Goal: Task Accomplishment & Management: Manage account settings

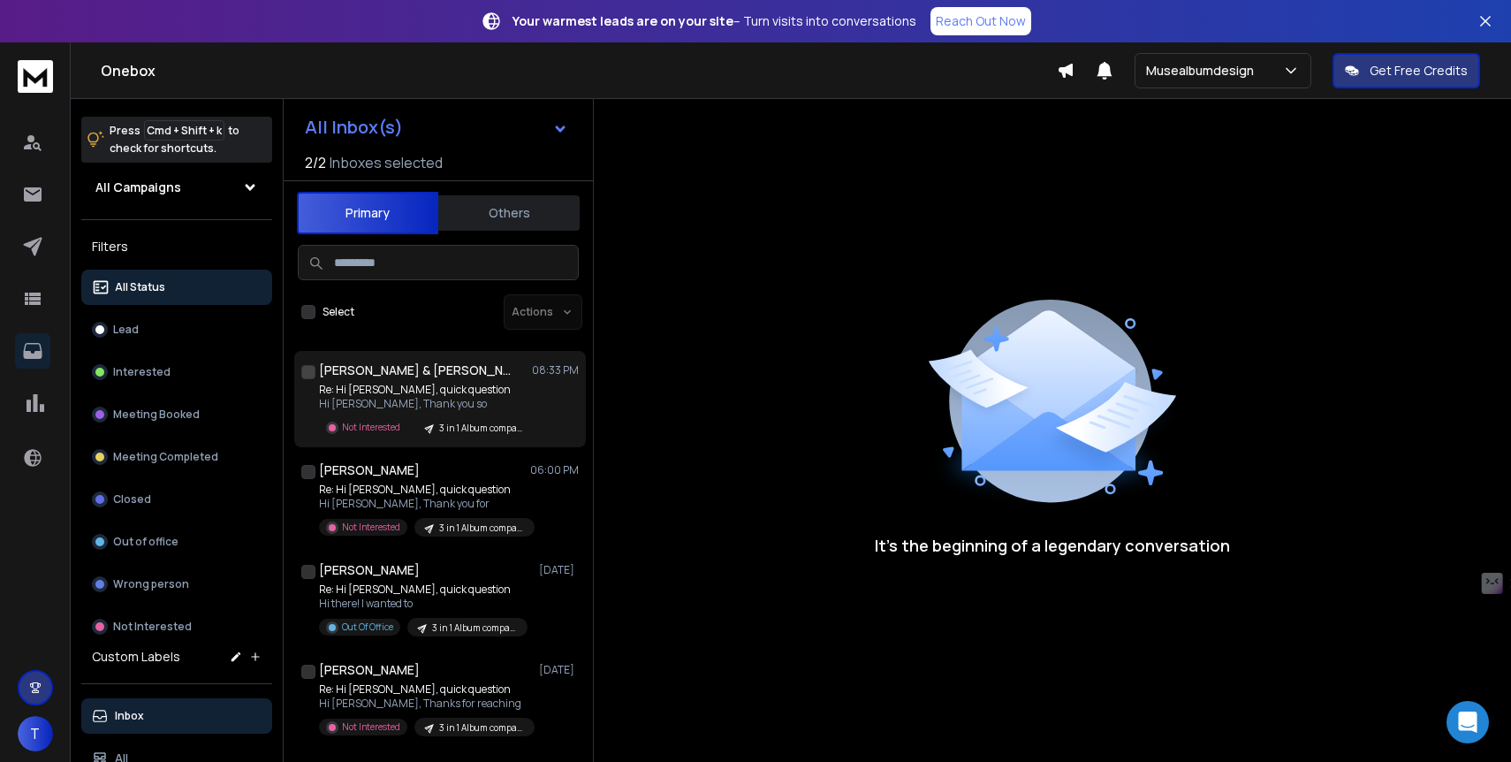
click at [367, 388] on p "Re: Hi [PERSON_NAME], quick question" at bounding box center [425, 390] width 212 height 14
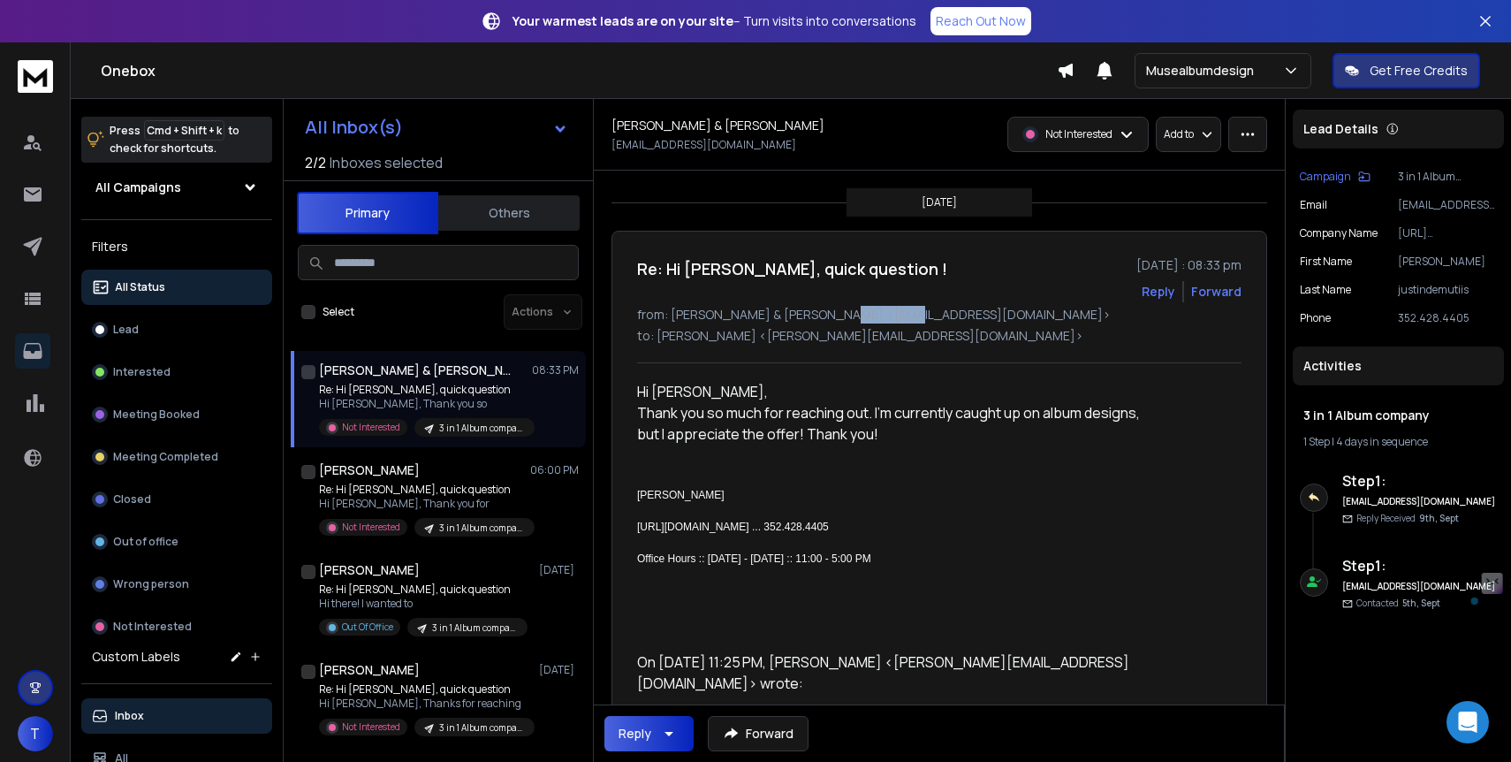
drag, startPoint x: 819, startPoint y: 317, endPoint x: 872, endPoint y: 321, distance: 53.1
type textarea "*********"
click at [872, 320] on p "from: Justin & Ashley DeMutiis <jdemutiis@gmail.com>" at bounding box center [939, 315] width 605 height 18
click at [867, 319] on p "from: Justin & Ashley DeMutiis <jdemutiis@gmail.com>" at bounding box center [939, 315] width 605 height 18
drag, startPoint x: 812, startPoint y: 312, endPoint x: 673, endPoint y: 315, distance: 138.8
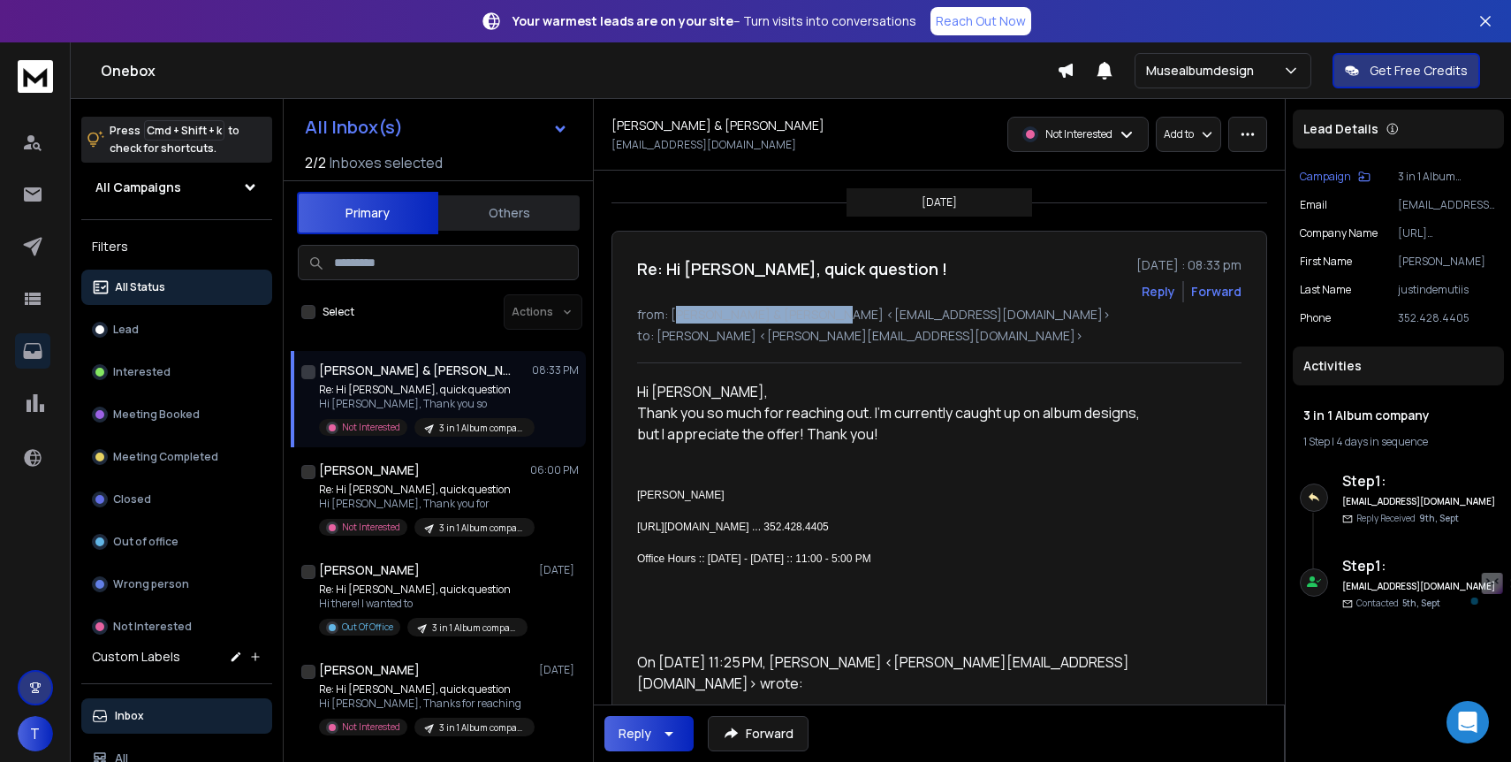
click at [673, 315] on p "from: Justin & Ashley DeMutiis <jdemutiis@gmail.com>" at bounding box center [939, 315] width 605 height 18
copy p "ustin & Ashley DeMutiis"
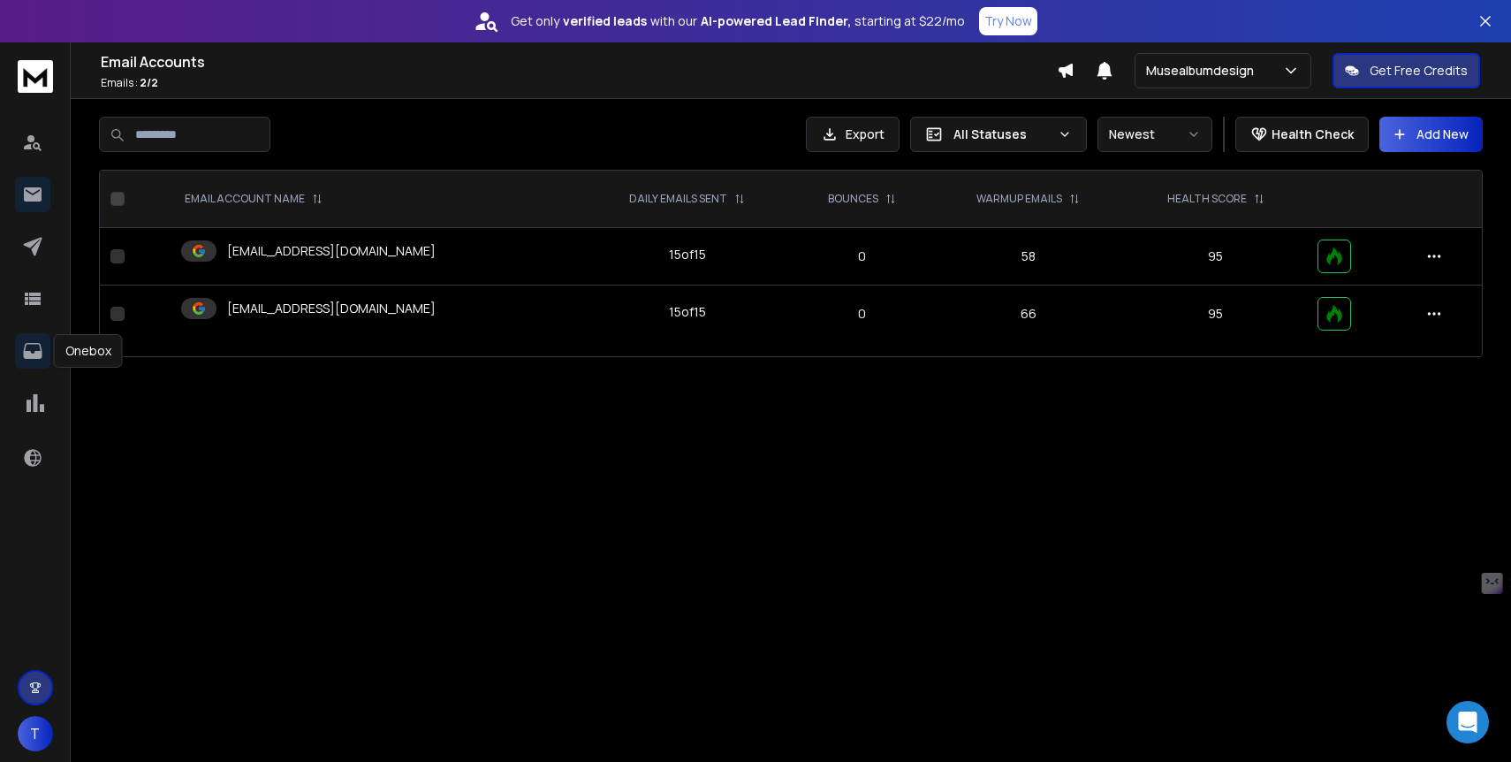
click at [33, 357] on icon at bounding box center [32, 351] width 19 height 16
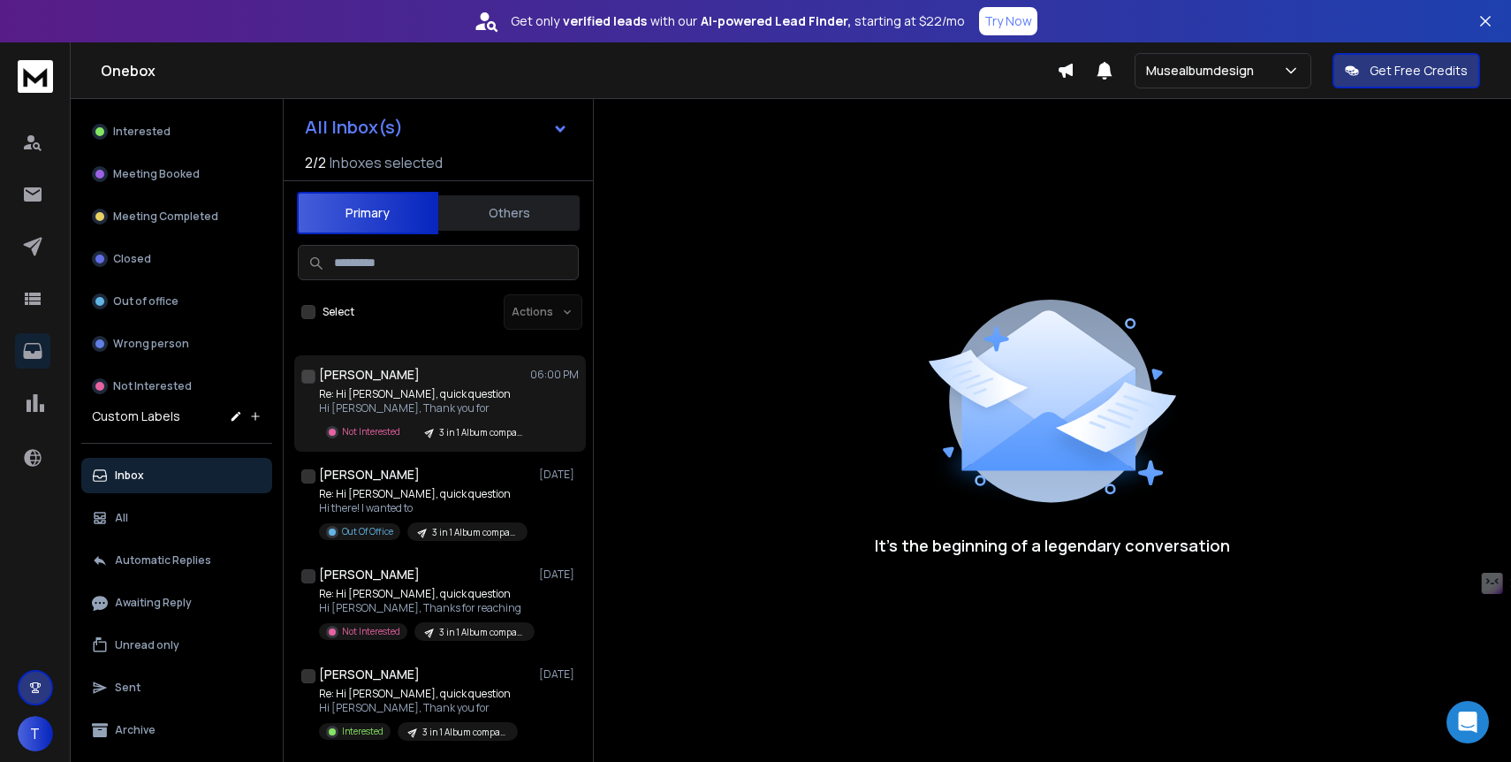
scroll to position [112, 0]
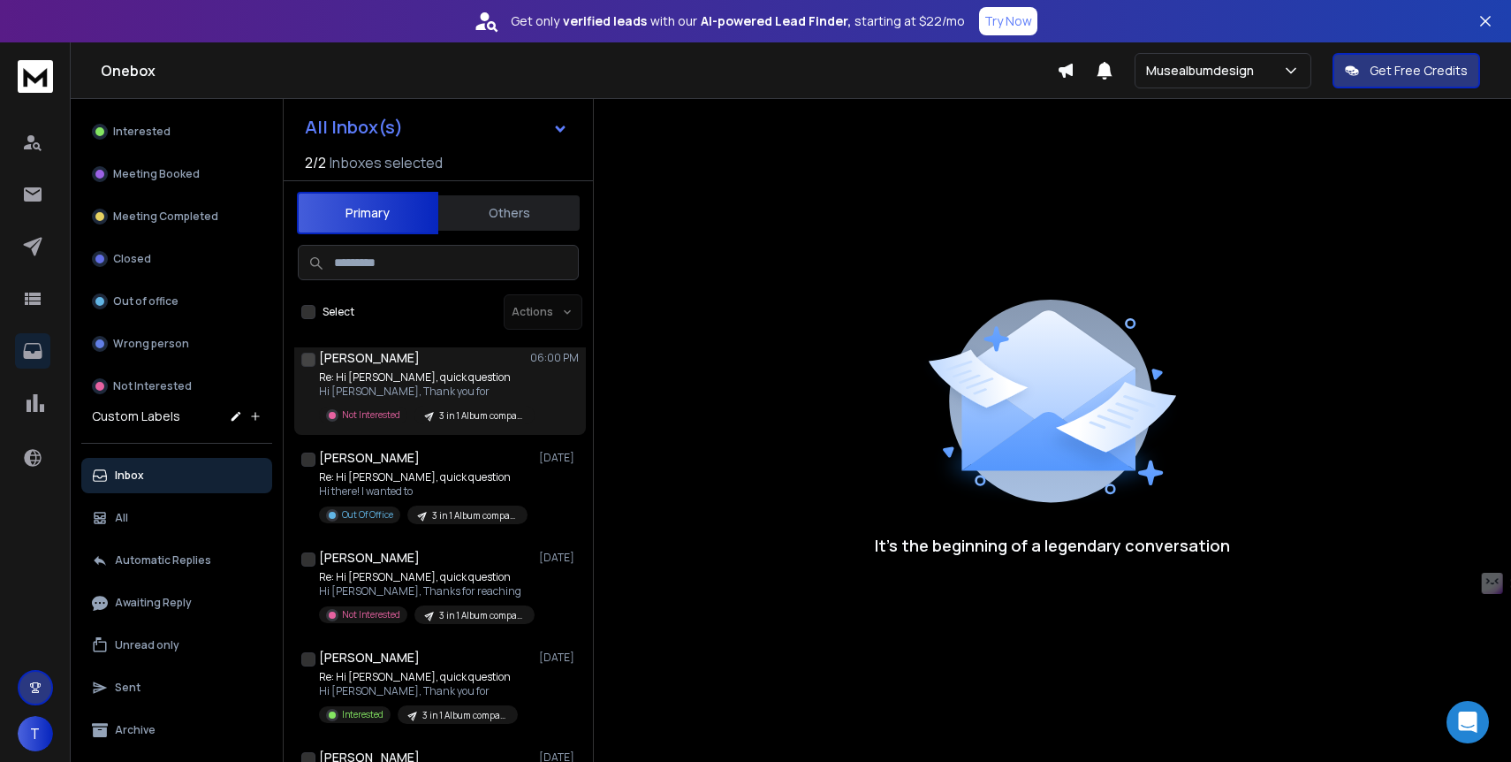
click at [384, 479] on p "Re: Hi [PERSON_NAME], quick question" at bounding box center [423, 477] width 209 height 14
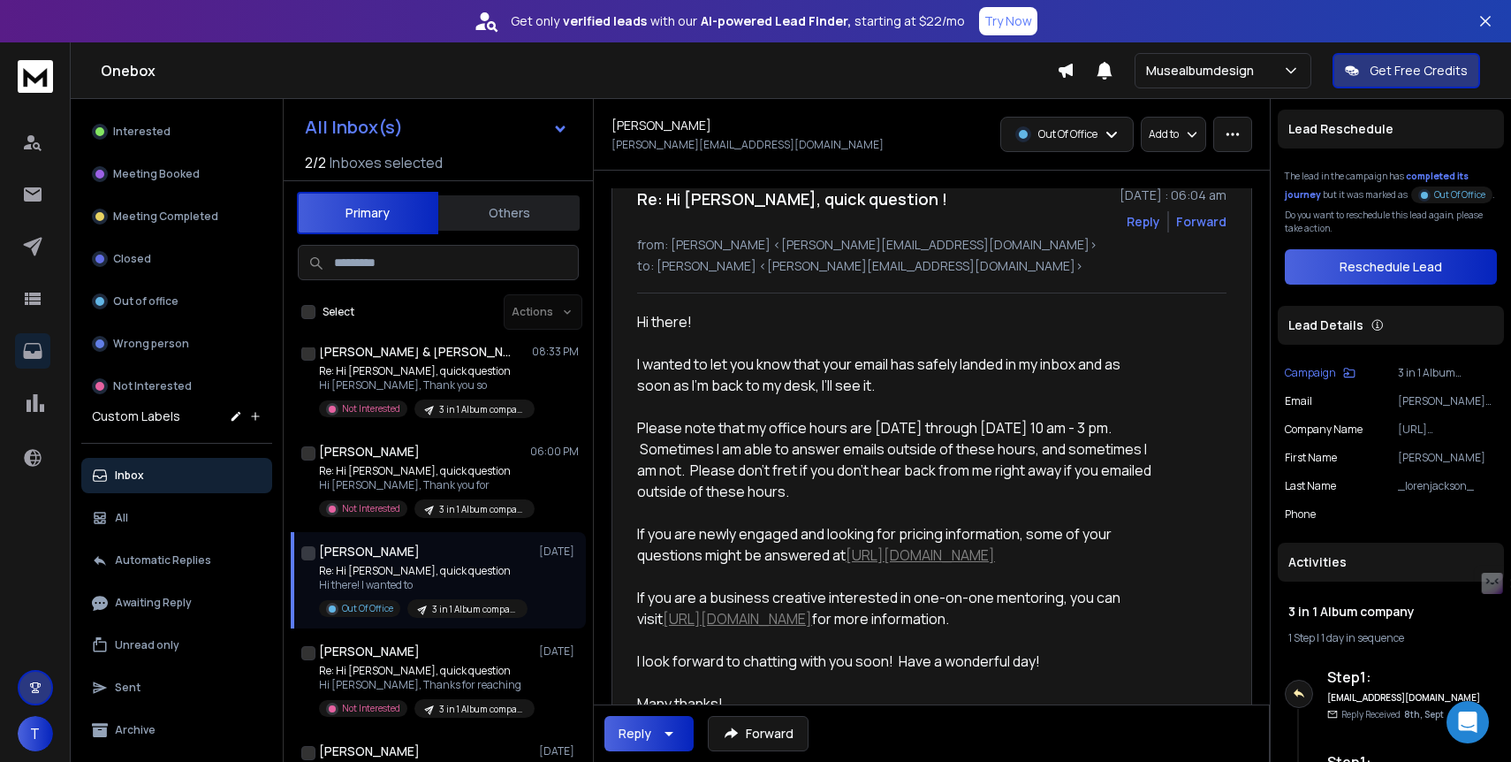
scroll to position [0, 0]
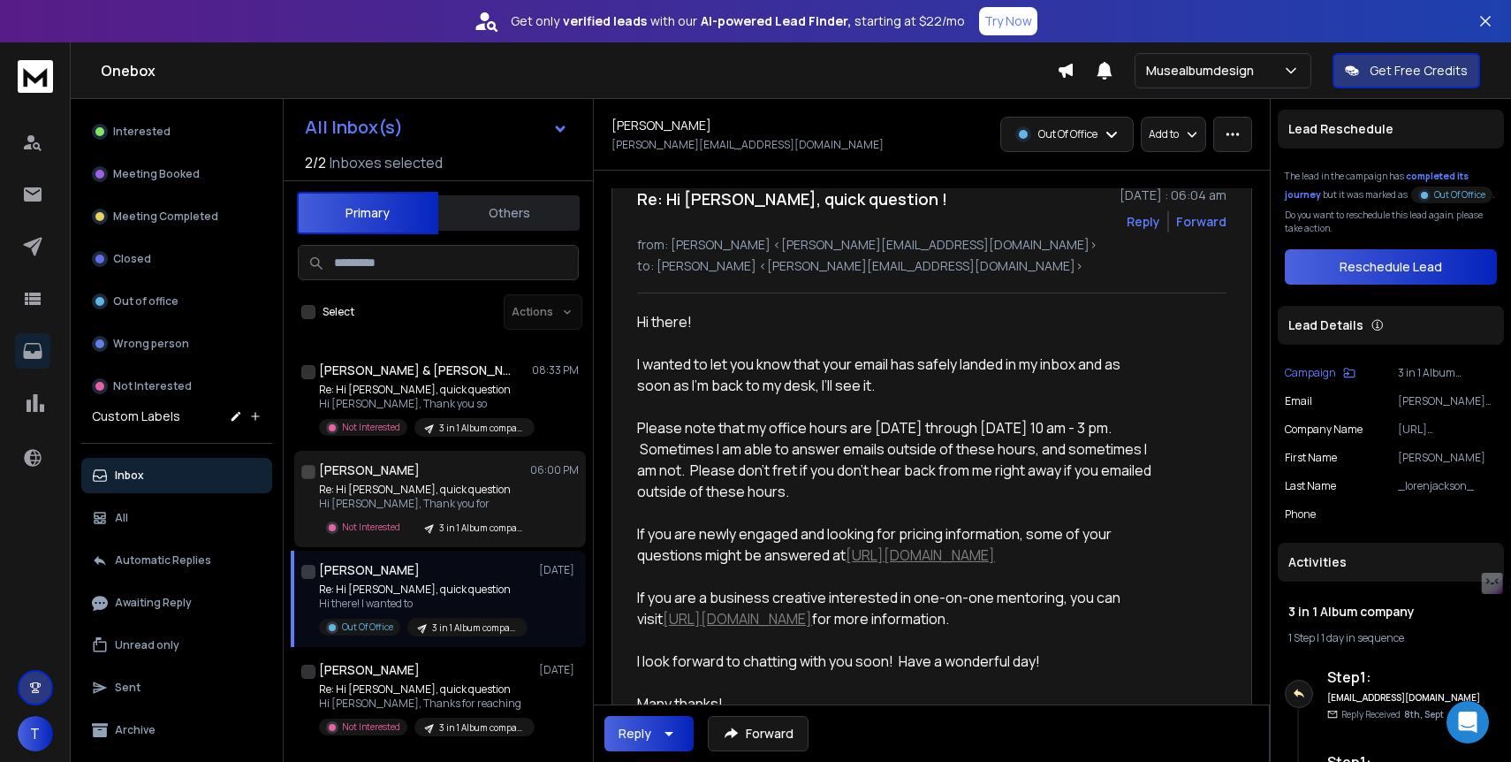
click at [449, 491] on p "Re: Hi [PERSON_NAME], quick question" at bounding box center [425, 490] width 212 height 14
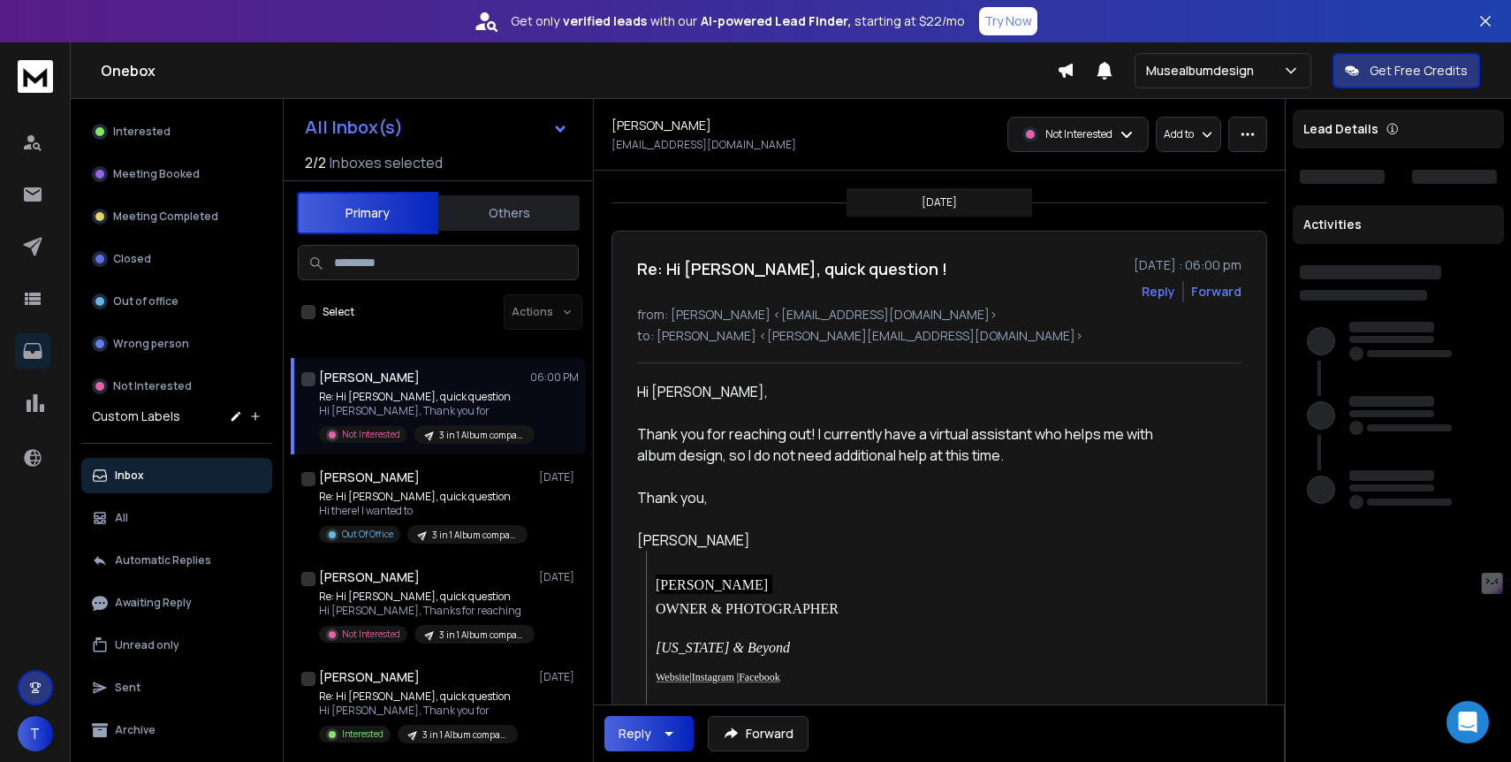
scroll to position [138, 0]
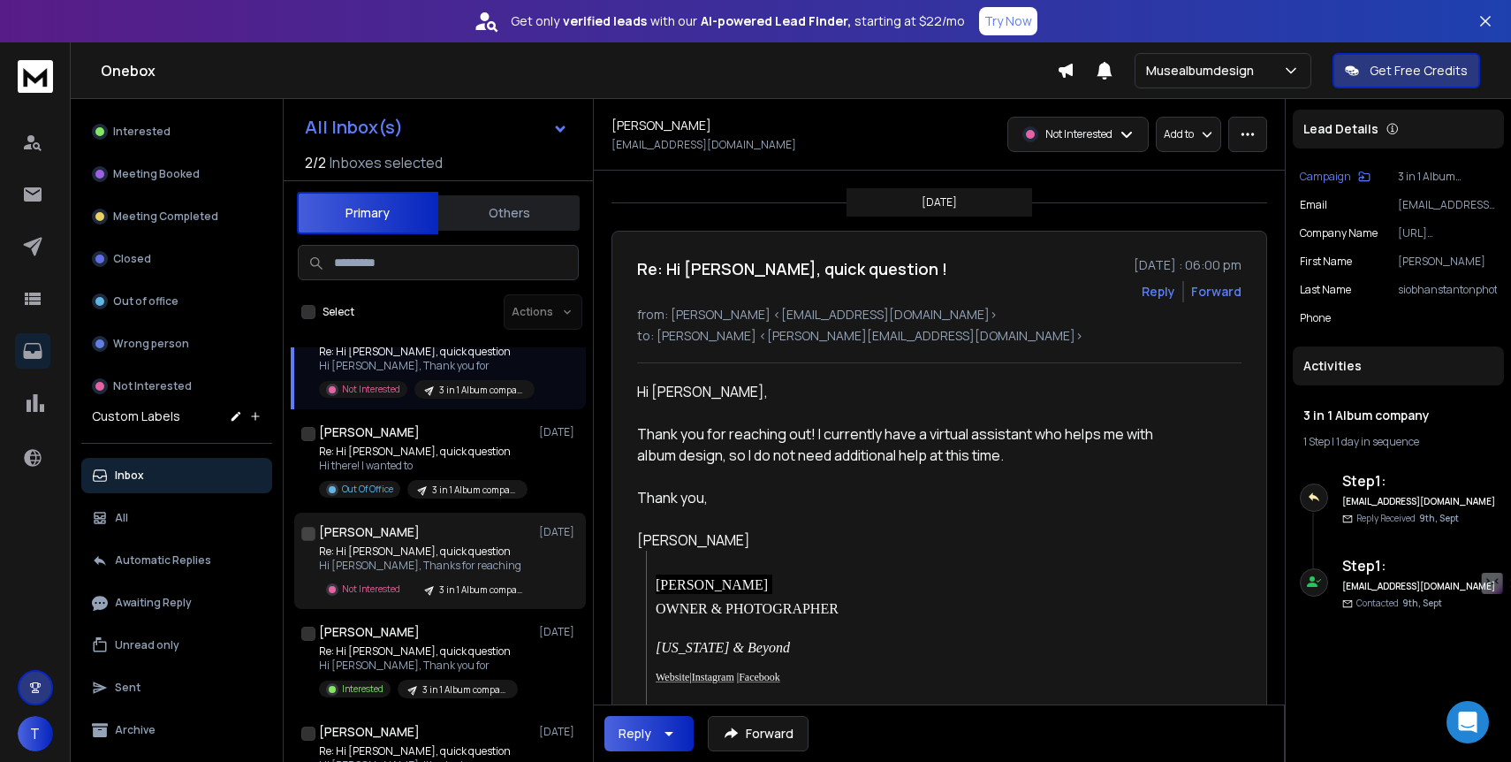
click at [411, 557] on p "Re: Hi [PERSON_NAME], quick question" at bounding box center [425, 551] width 212 height 14
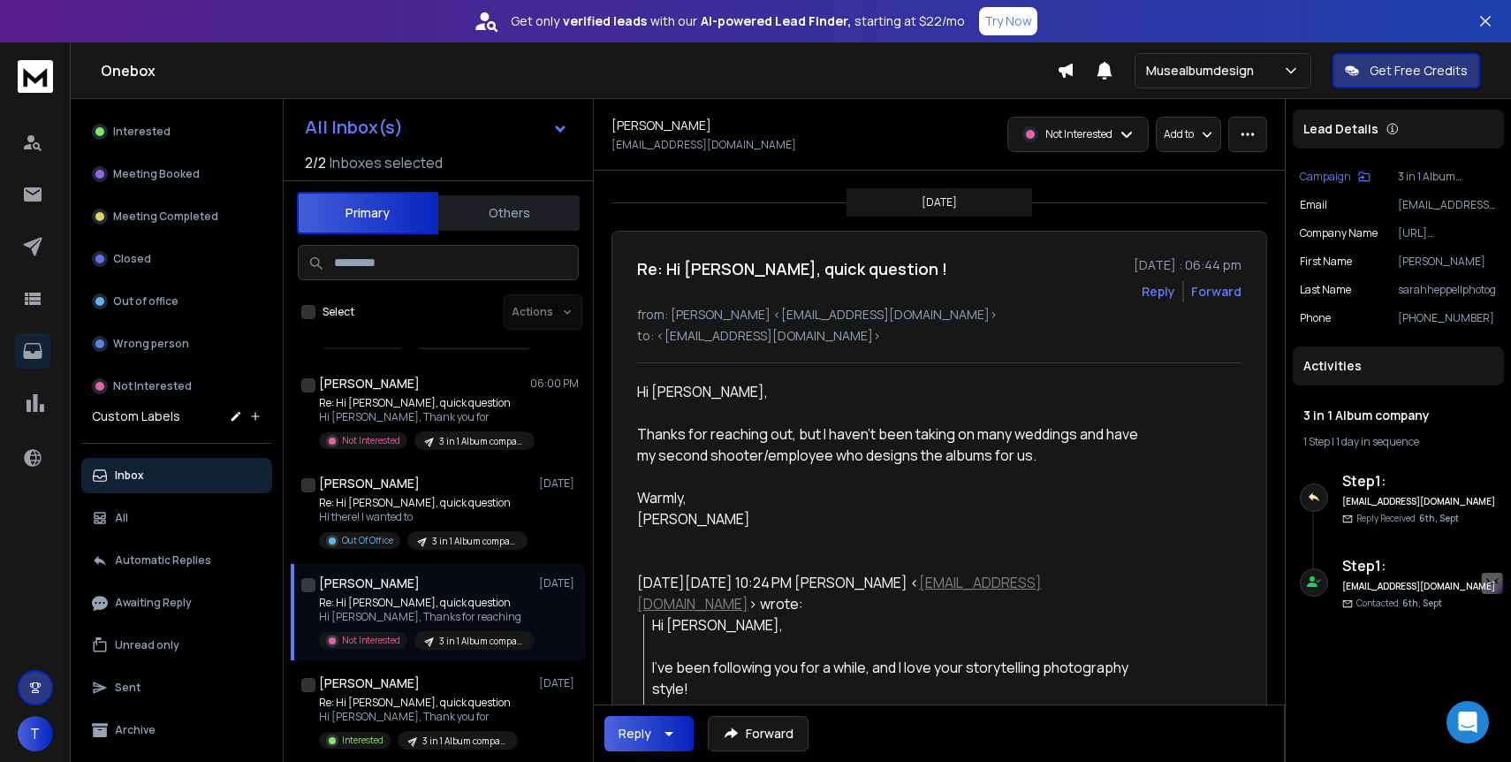
scroll to position [0, 0]
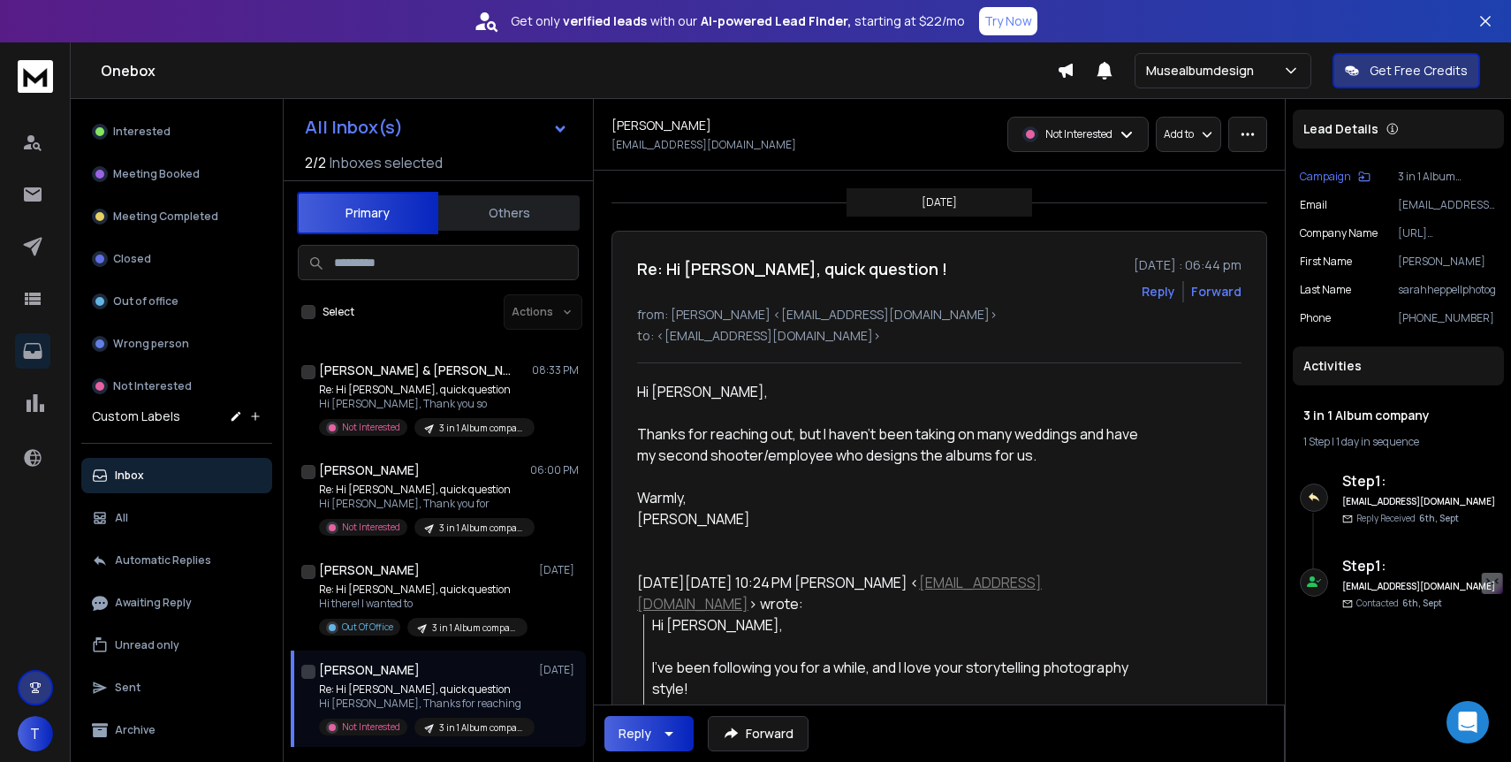
click at [504, 223] on button "Others" at bounding box center [508, 213] width 141 height 39
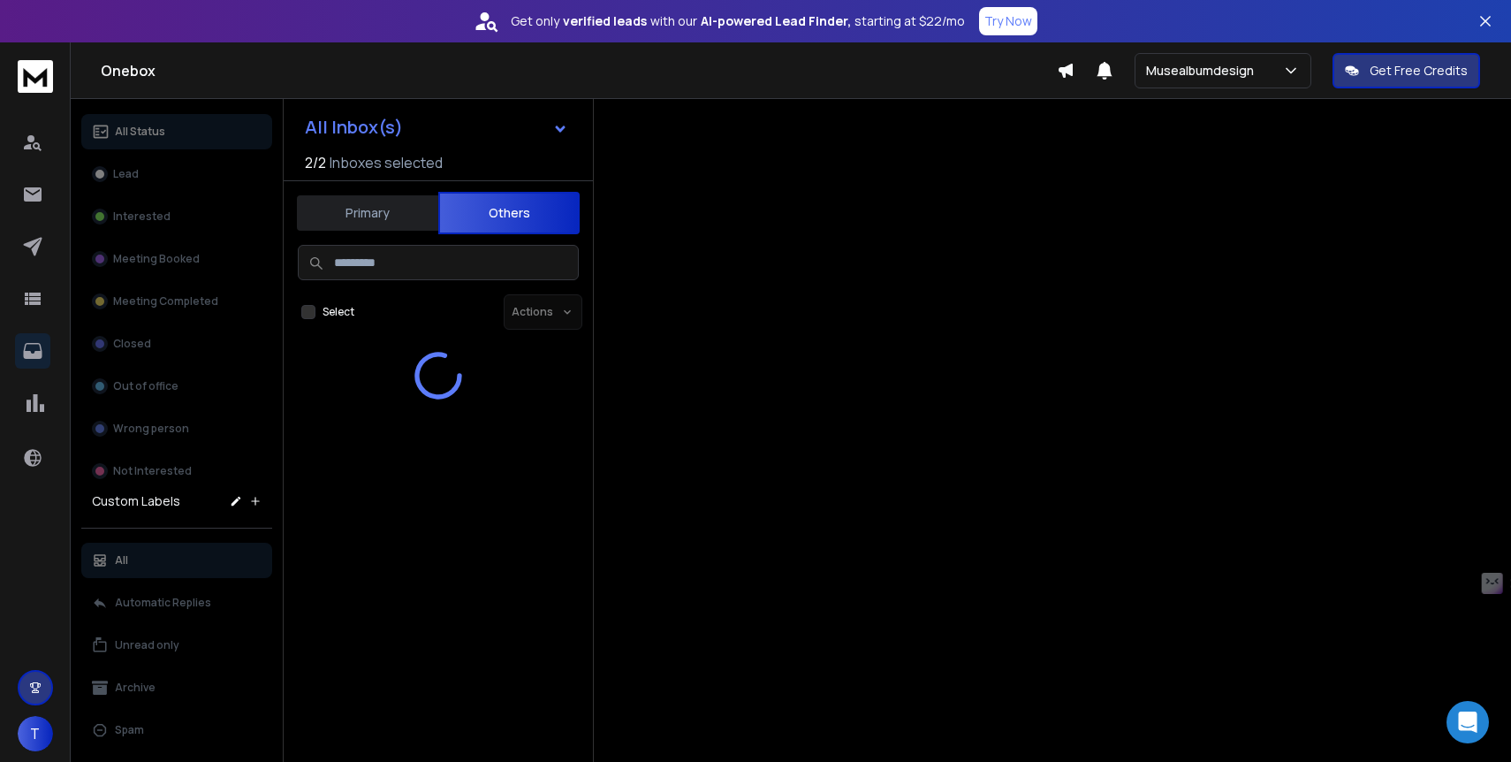
scroll to position [170, 0]
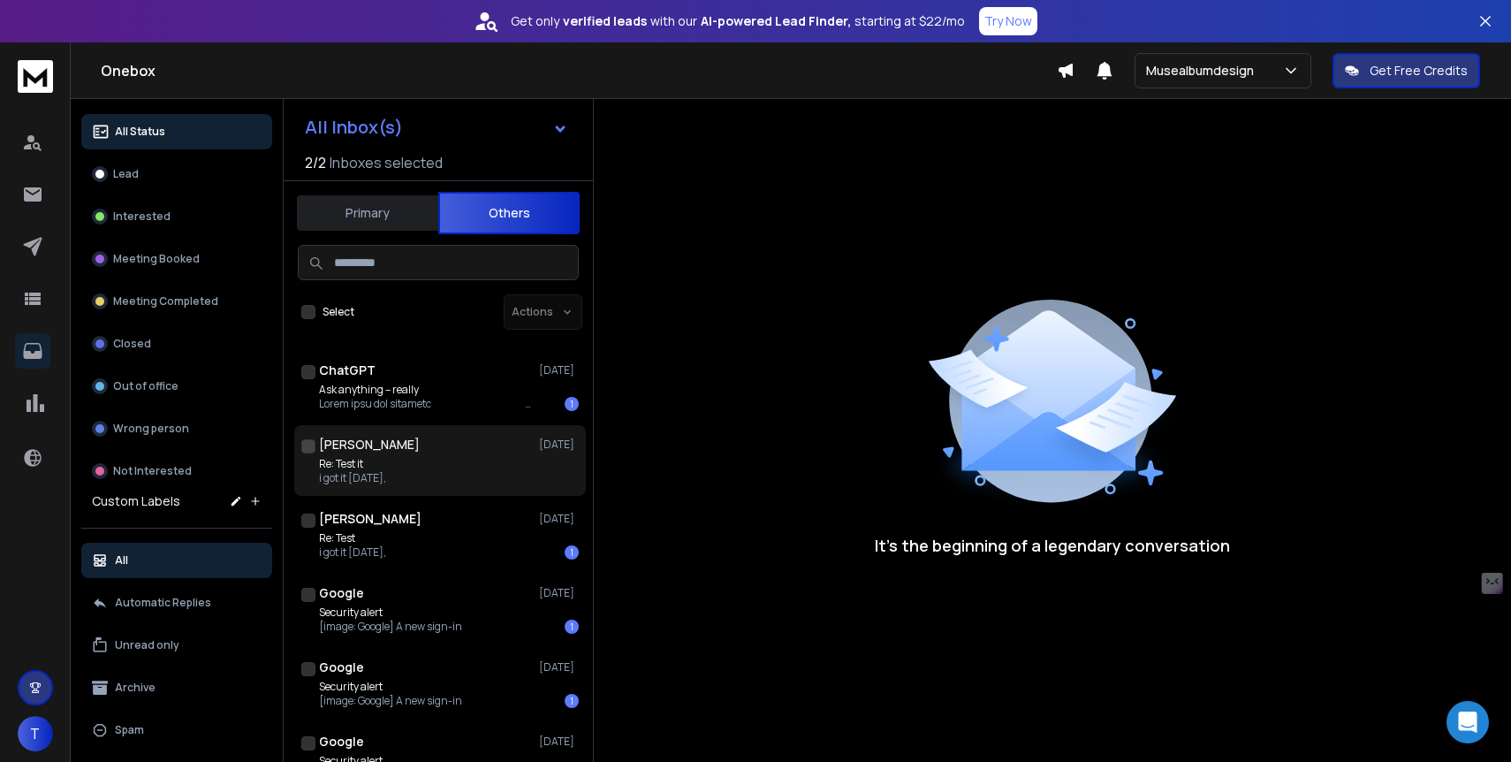
click at [377, 460] on p "Re: Test it" at bounding box center [352, 464] width 67 height 14
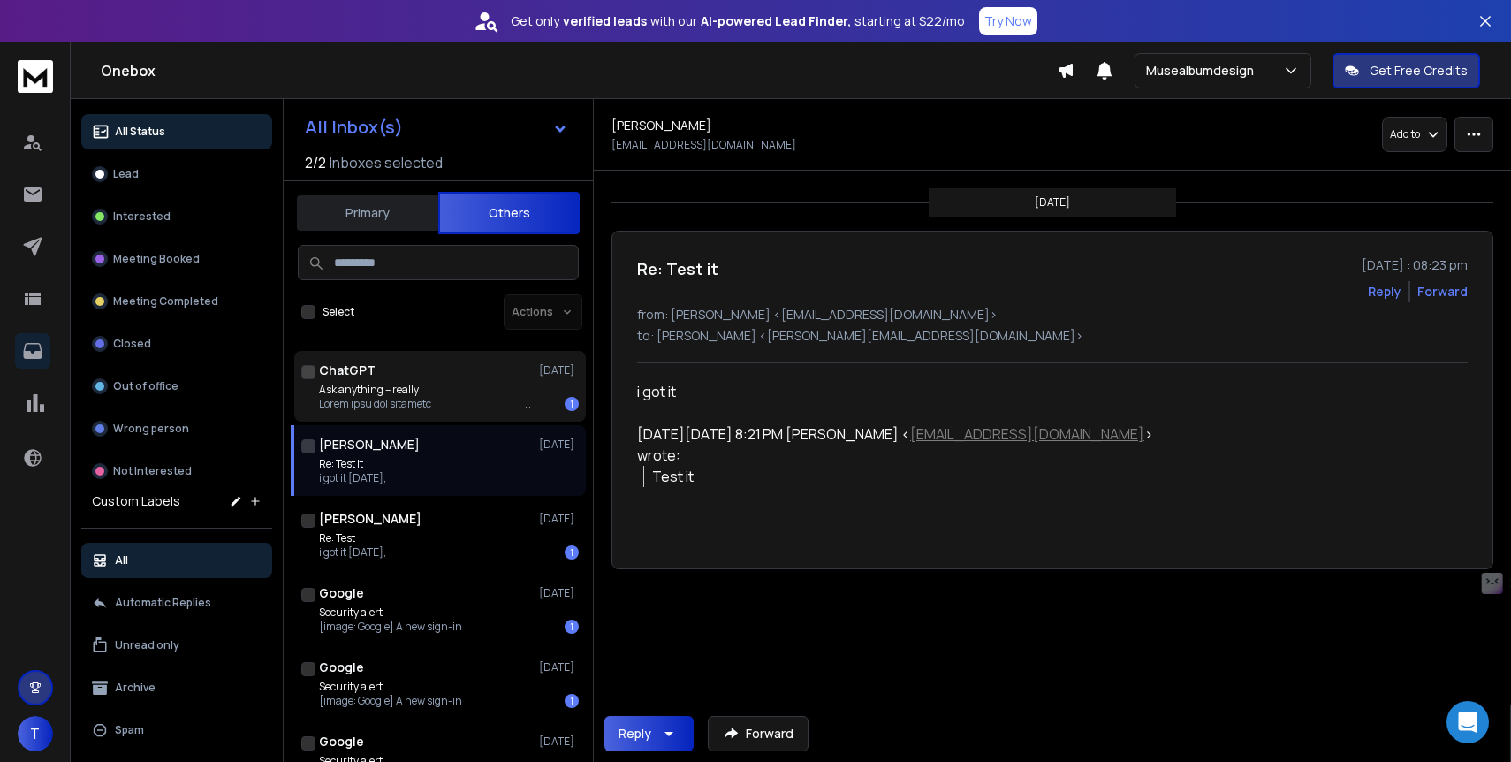
click at [391, 389] on p "Ask anything – really" at bounding box center [425, 390] width 212 height 14
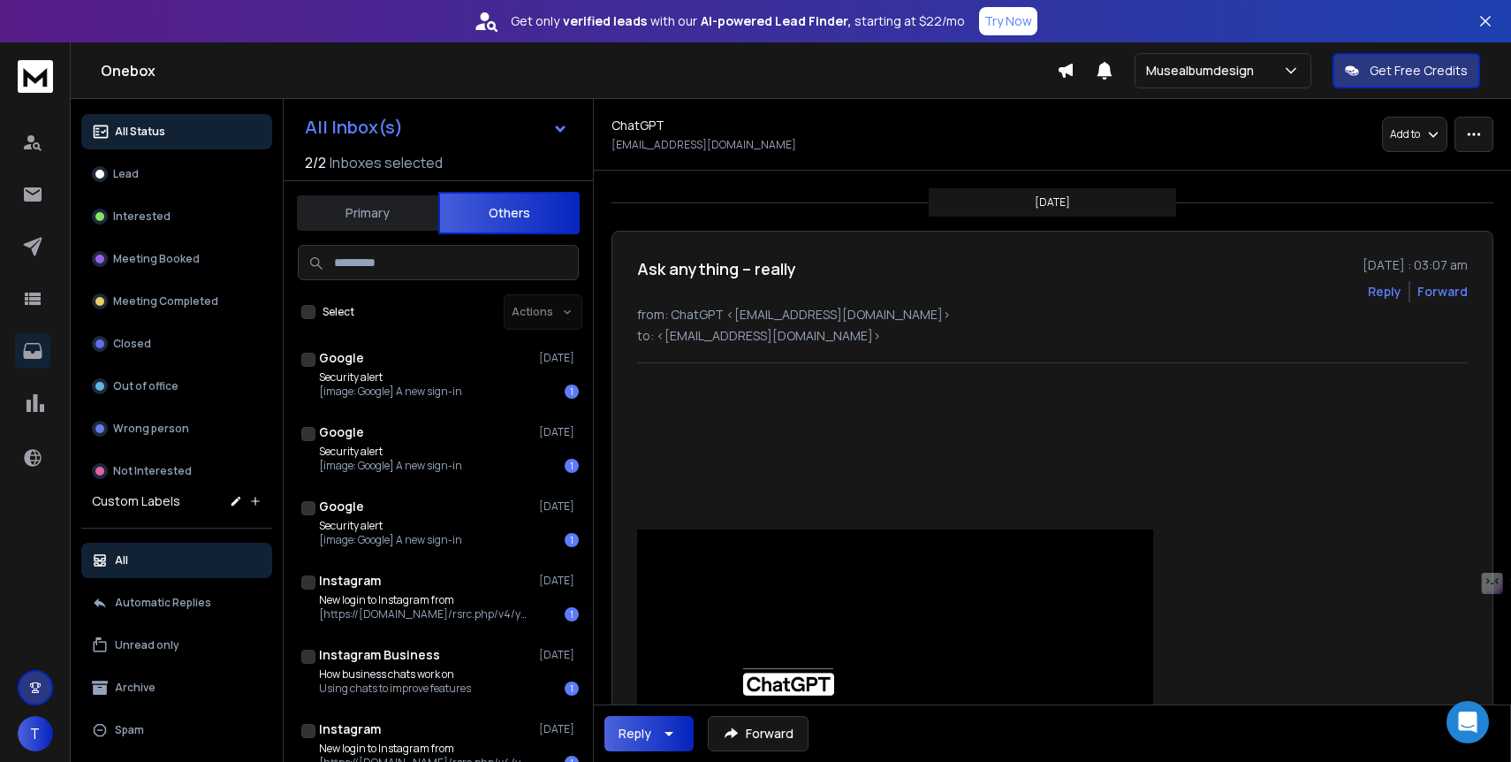
scroll to position [0, 0]
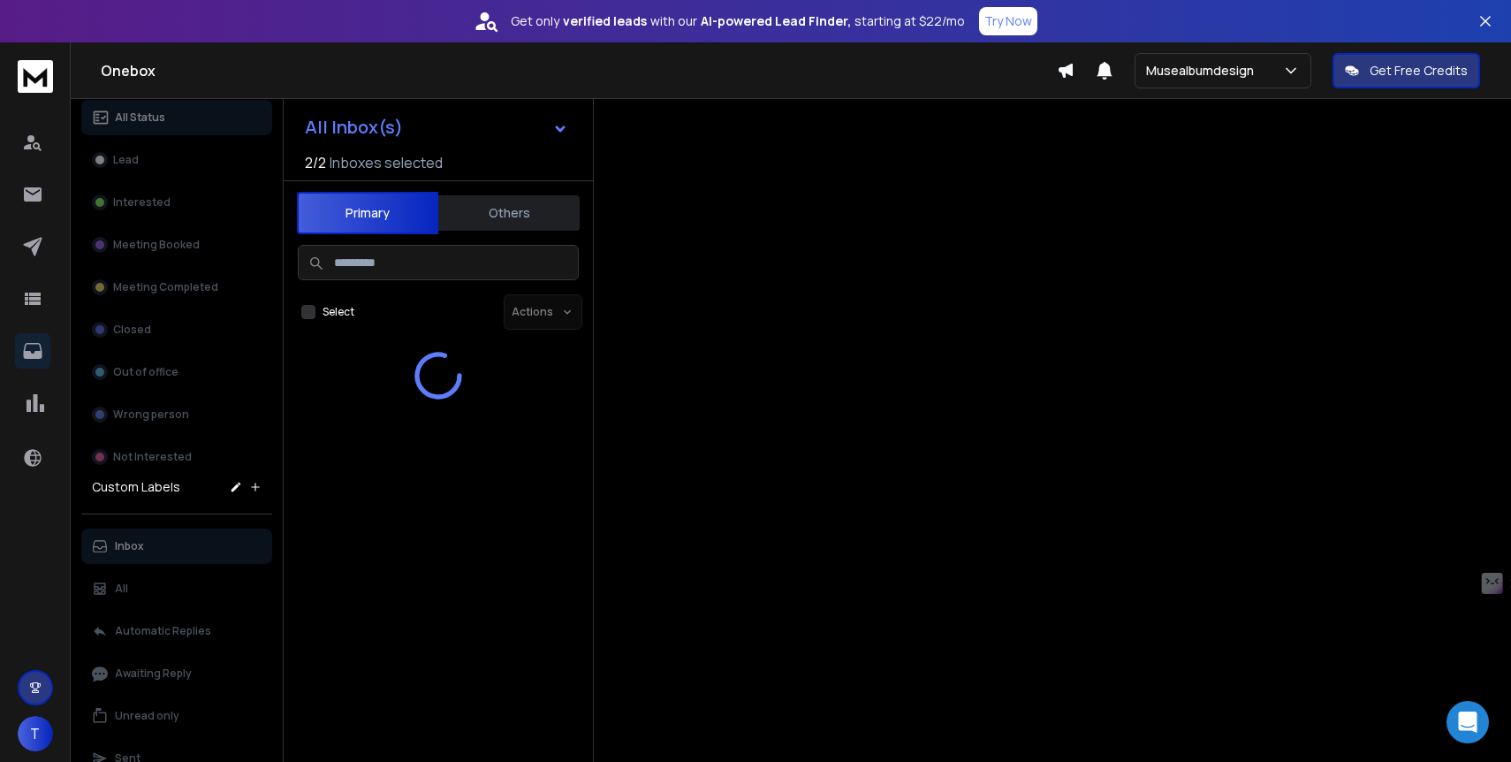
click at [368, 207] on button "Primary" at bounding box center [367, 213] width 141 height 42
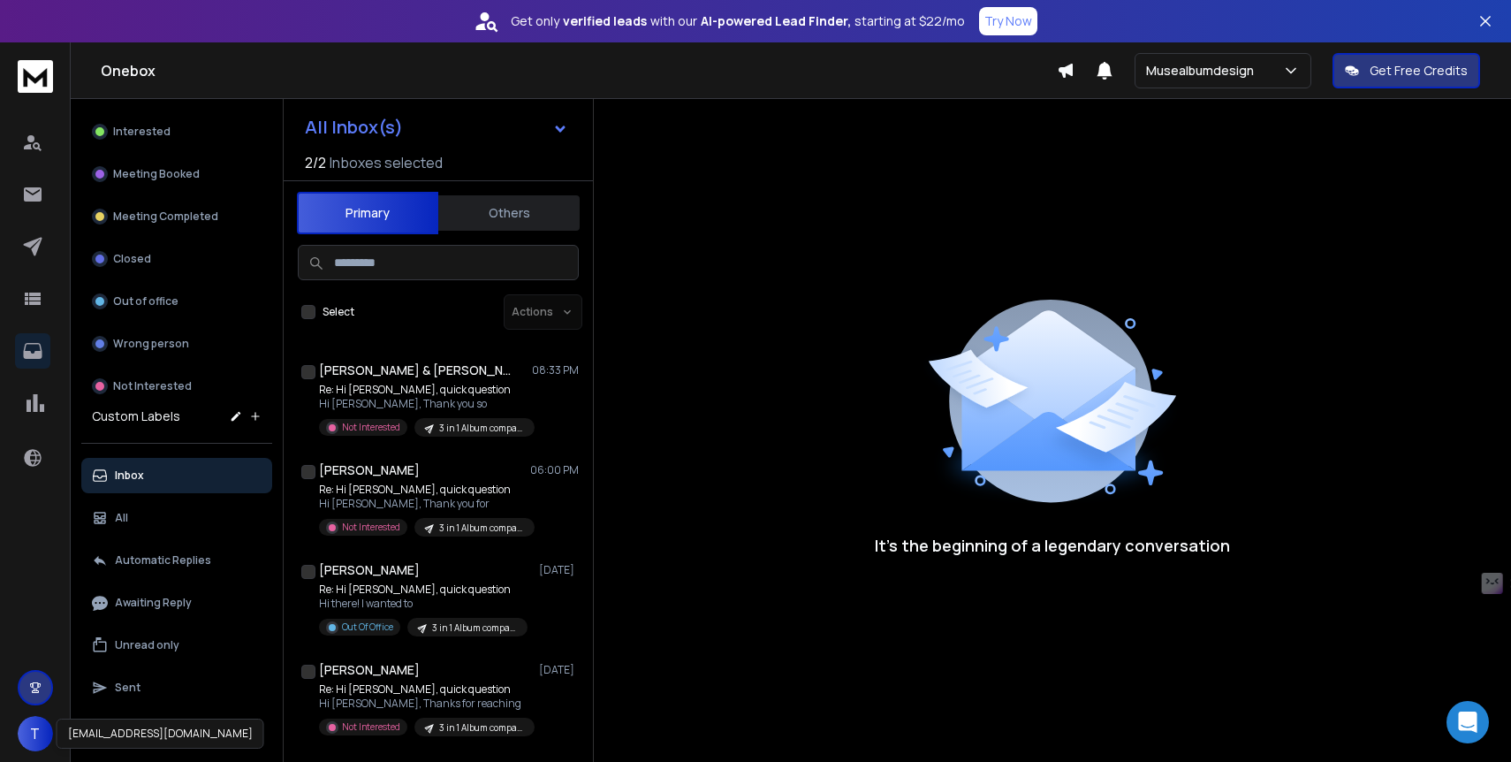
click at [34, 729] on span "T" at bounding box center [35, 733] width 35 height 35
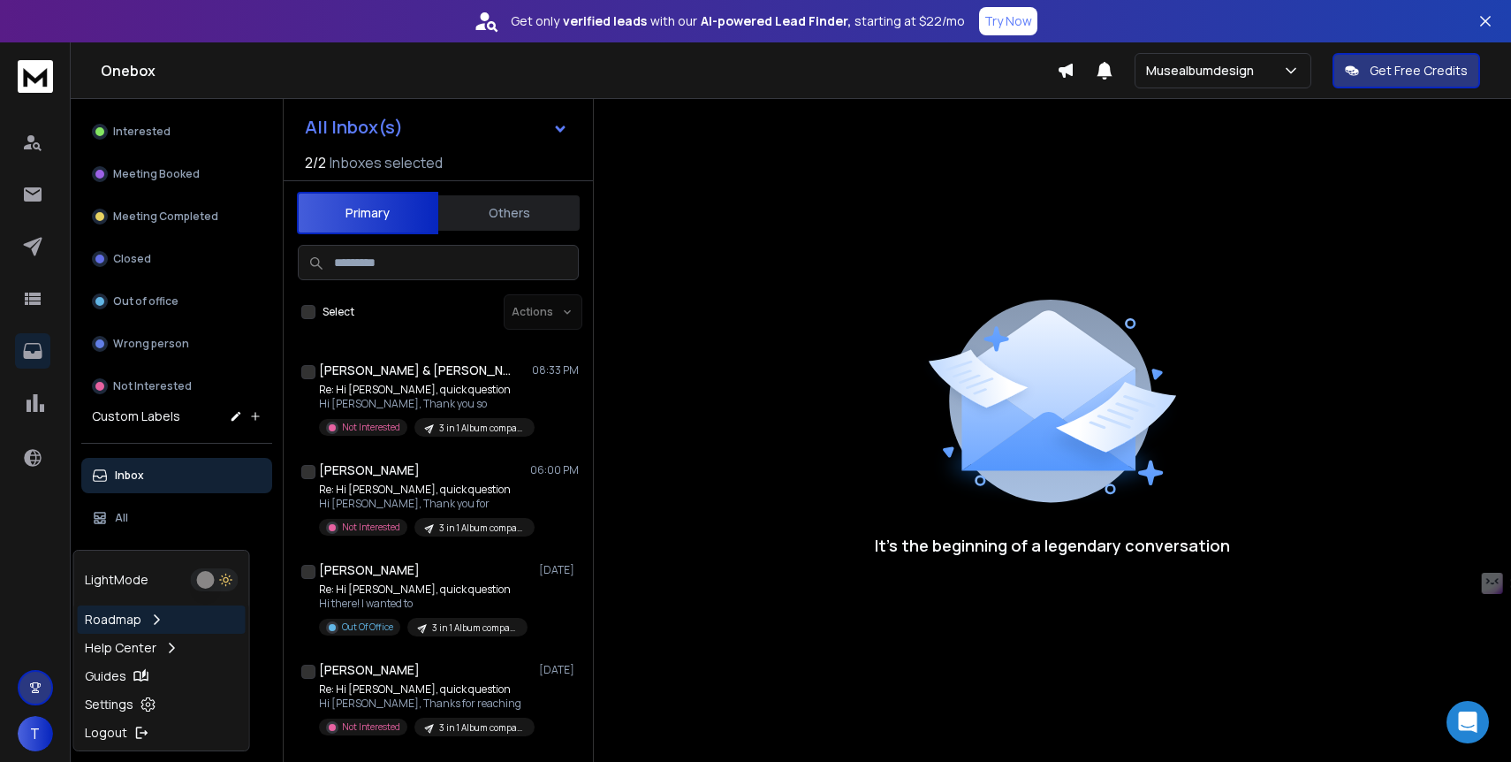
click at [121, 620] on p "Roadmap" at bounding box center [113, 620] width 57 height 18
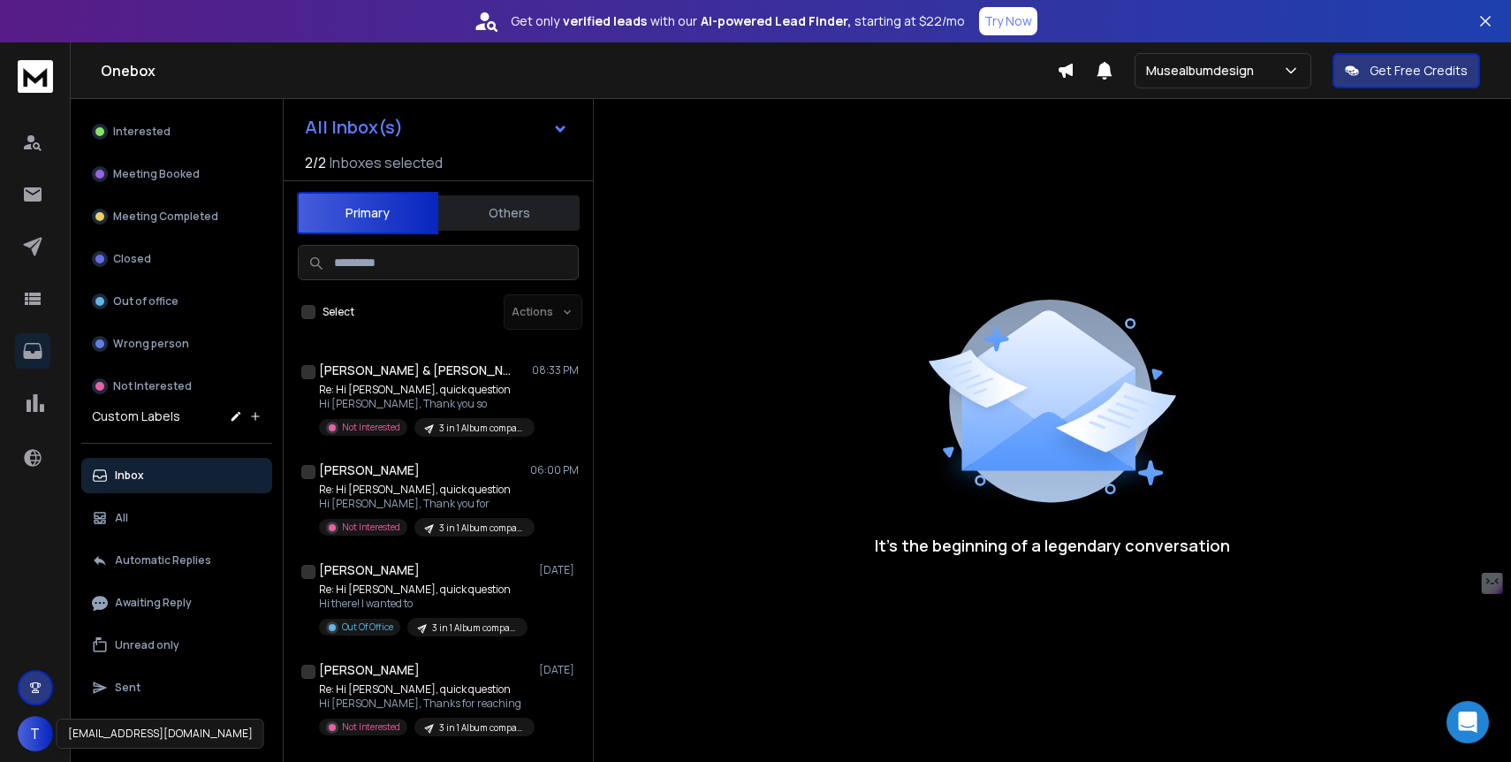
click at [35, 734] on span "T" at bounding box center [35, 733] width 35 height 35
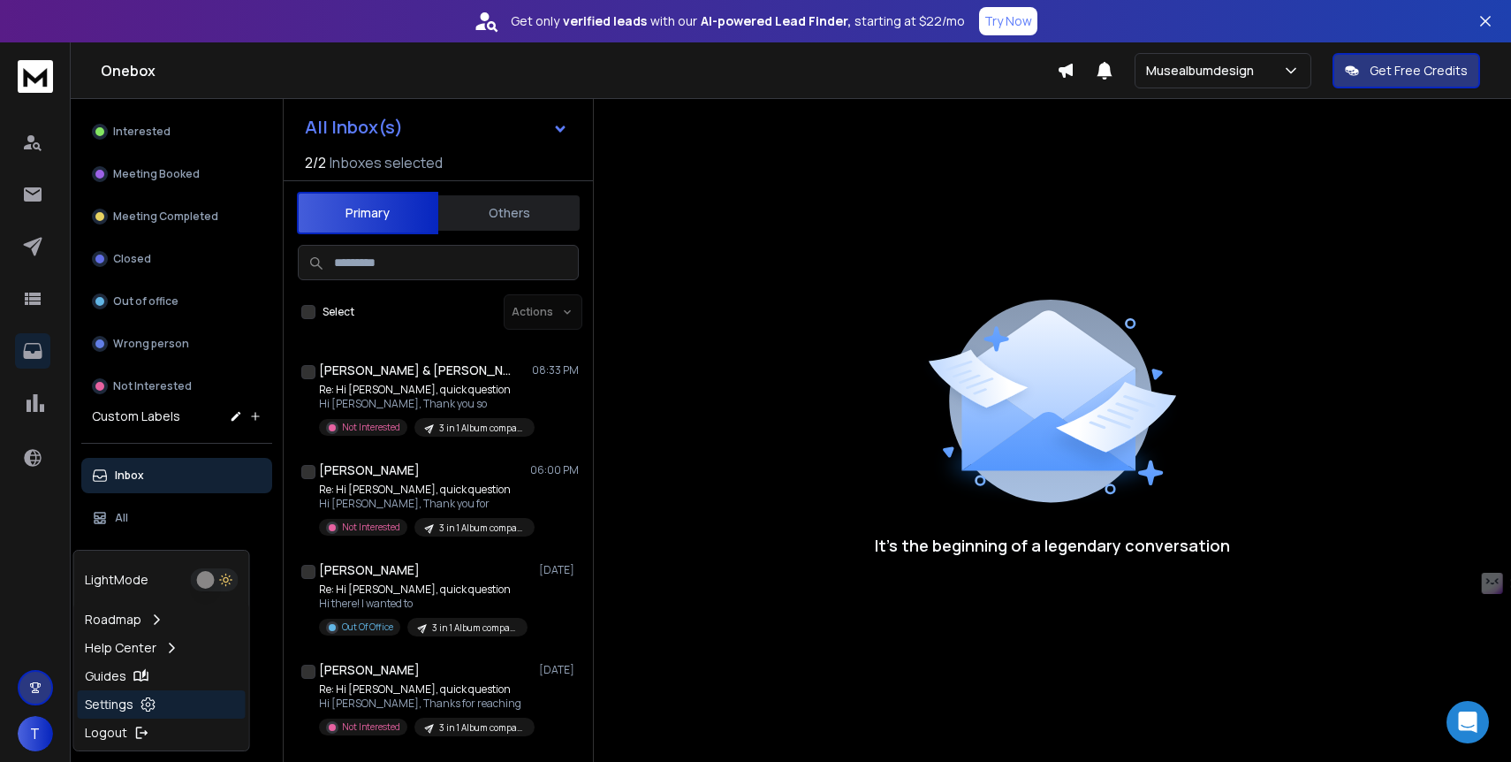
click at [129, 704] on p "Settings" at bounding box center [109, 705] width 49 height 18
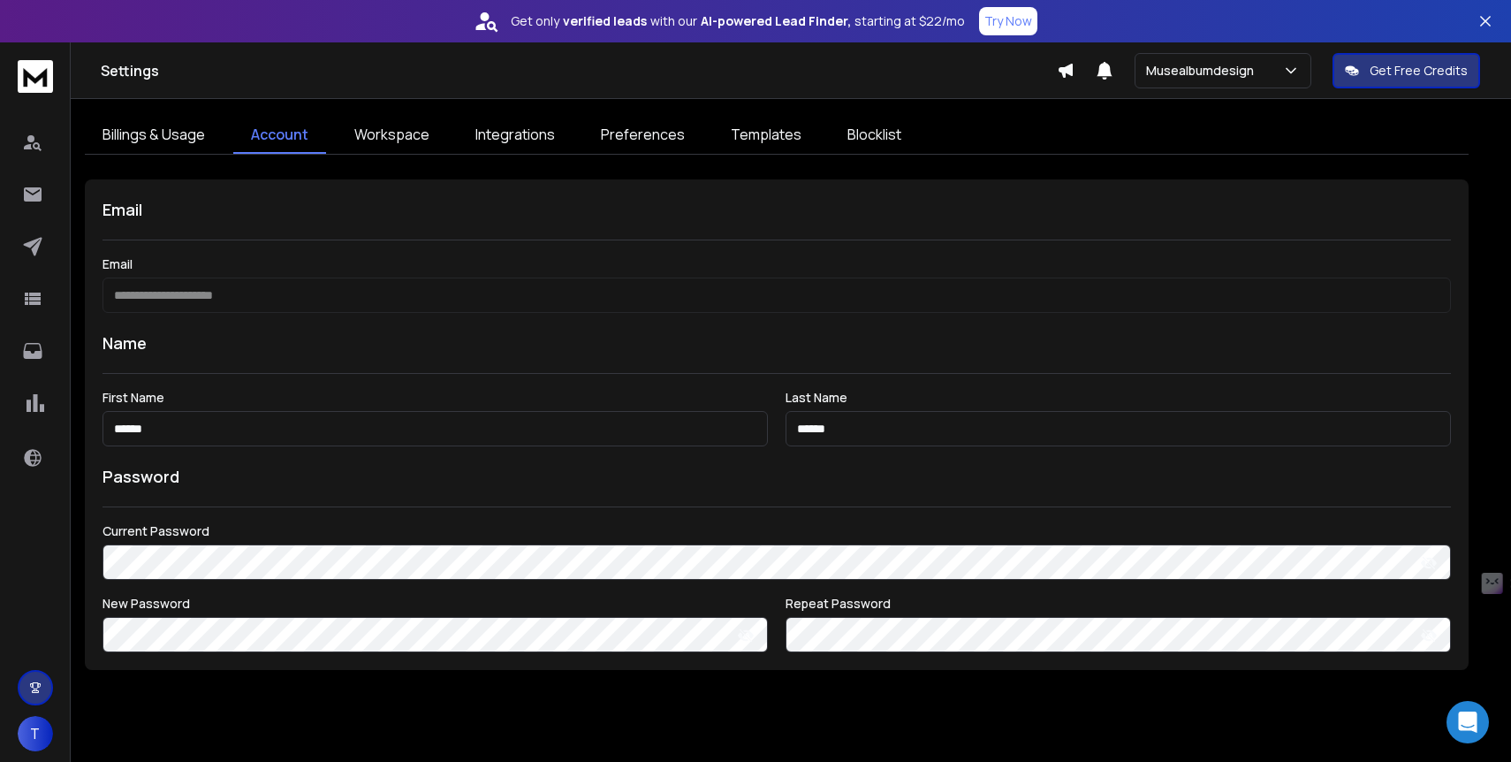
click at [396, 139] on link "Workspace" at bounding box center [392, 135] width 110 height 37
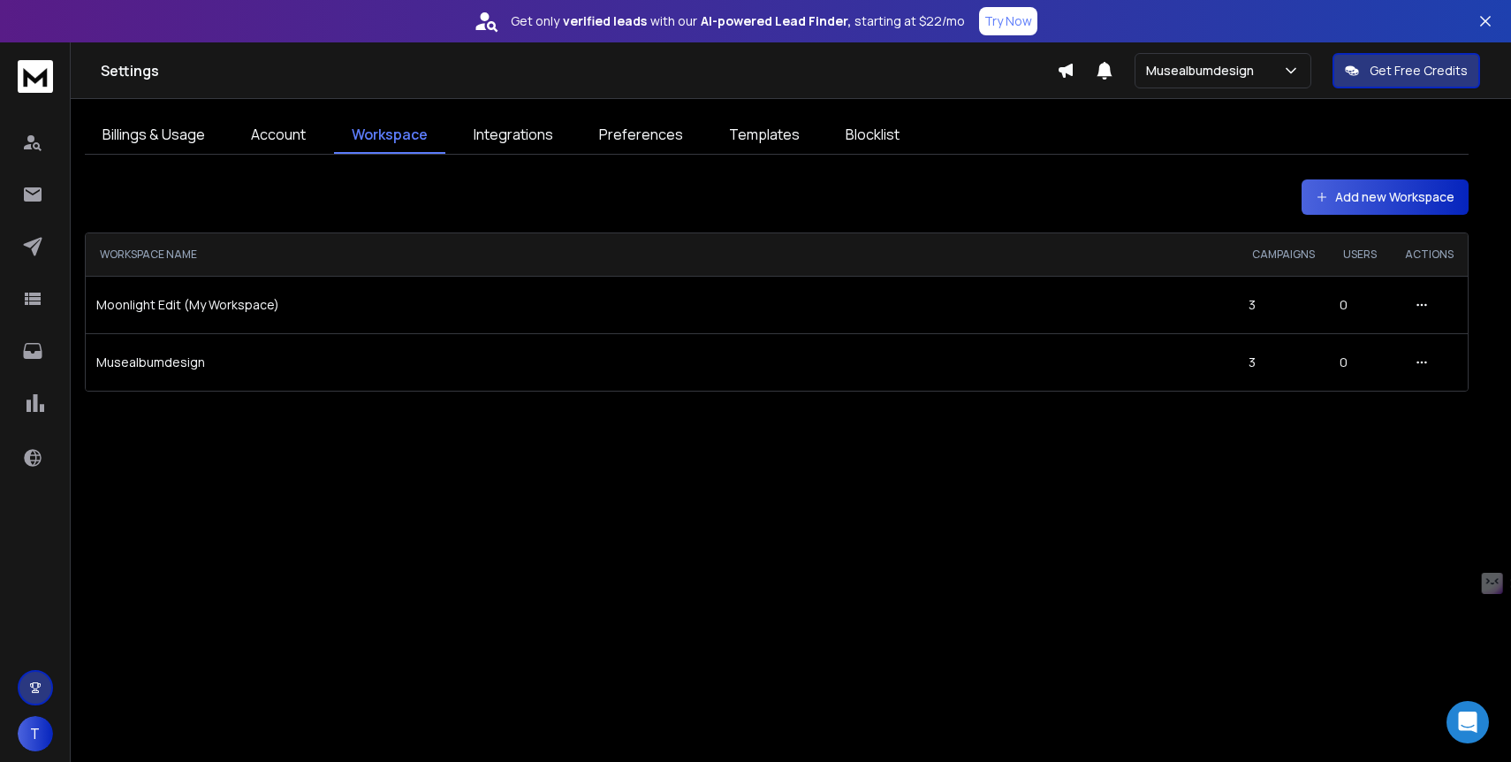
click at [489, 137] on link "Integrations" at bounding box center [513, 135] width 115 height 37
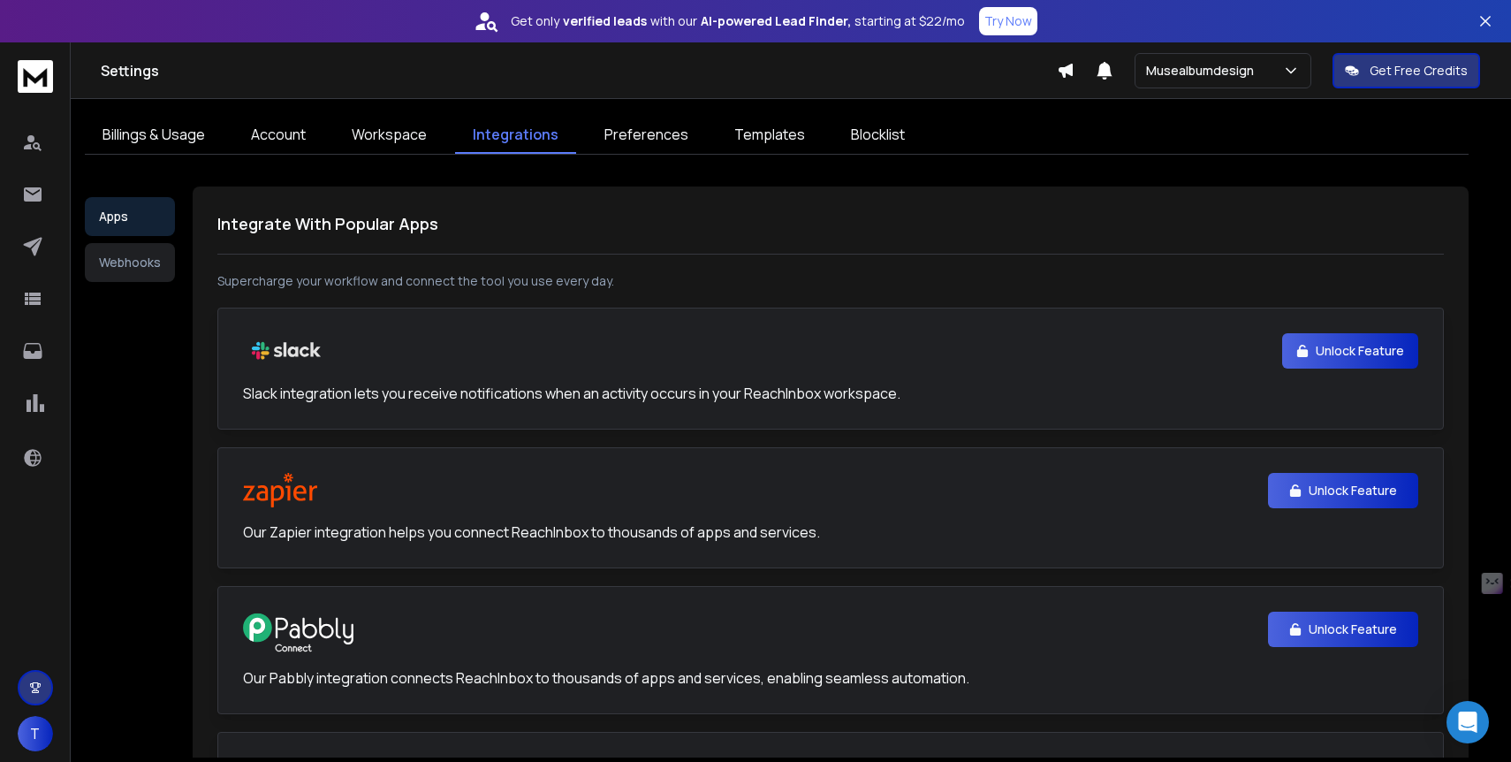
click at [628, 133] on link "Preferences" at bounding box center [646, 135] width 119 height 37
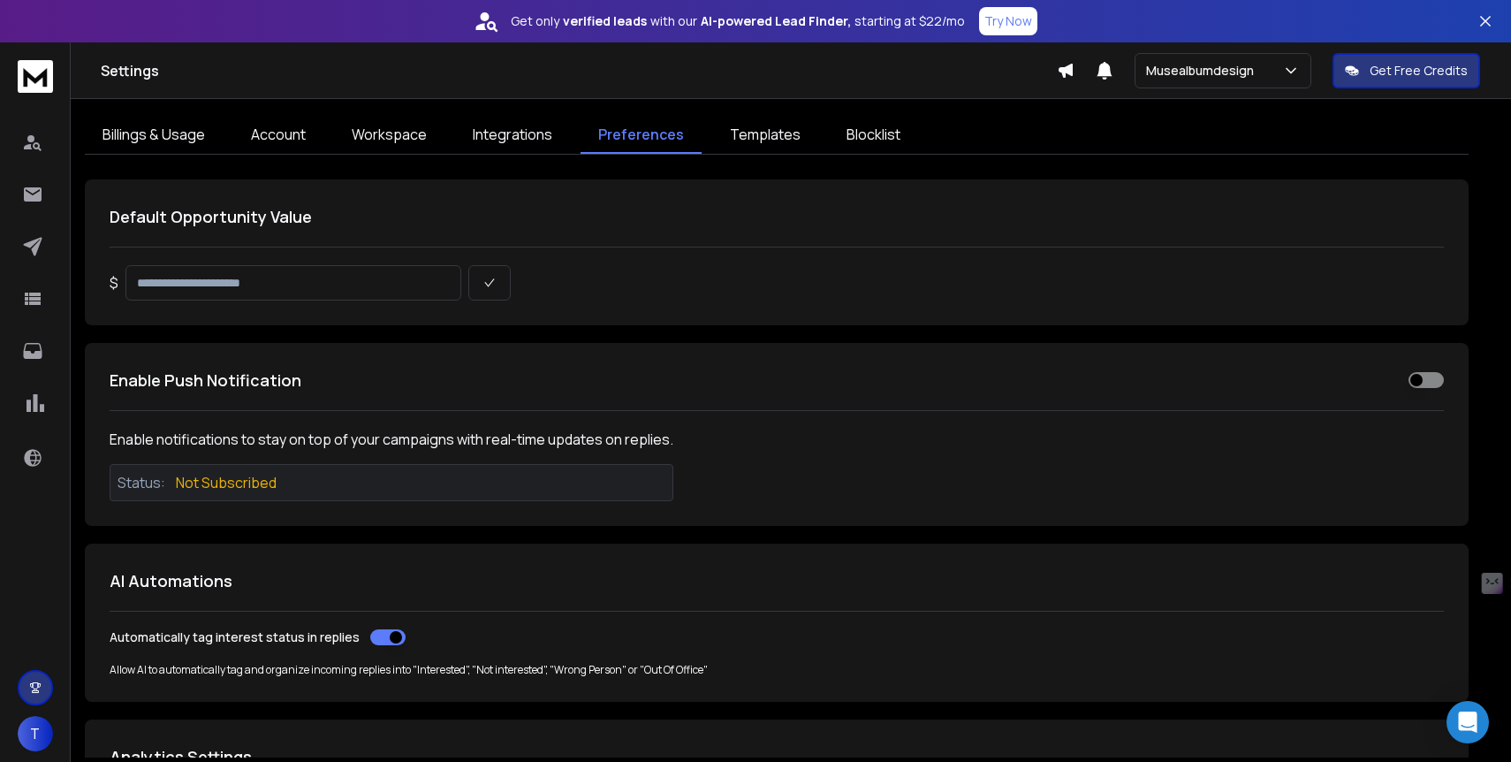
click at [740, 133] on link "Templates" at bounding box center [765, 135] width 106 height 37
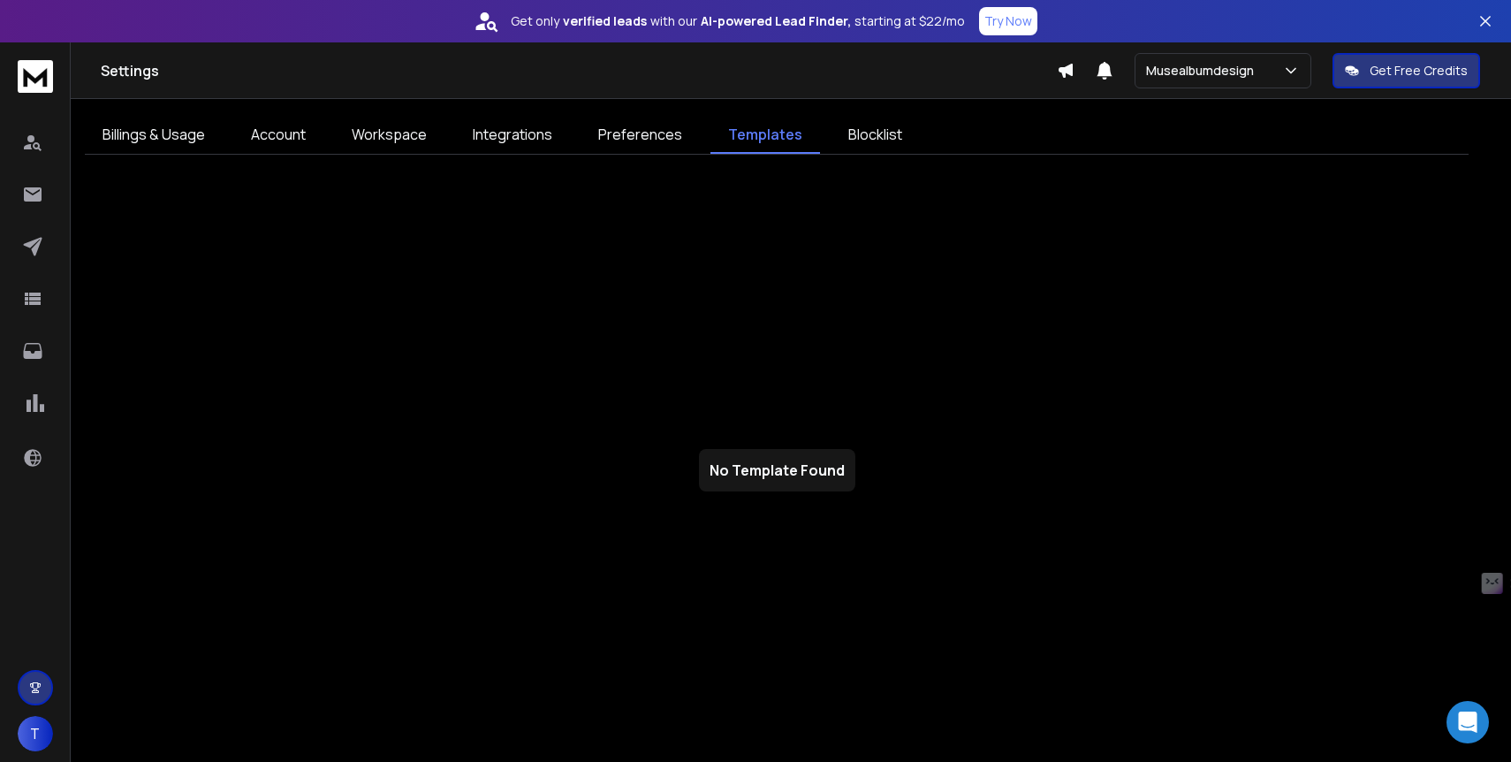
click at [852, 145] on link "Blocklist" at bounding box center [875, 135] width 89 height 37
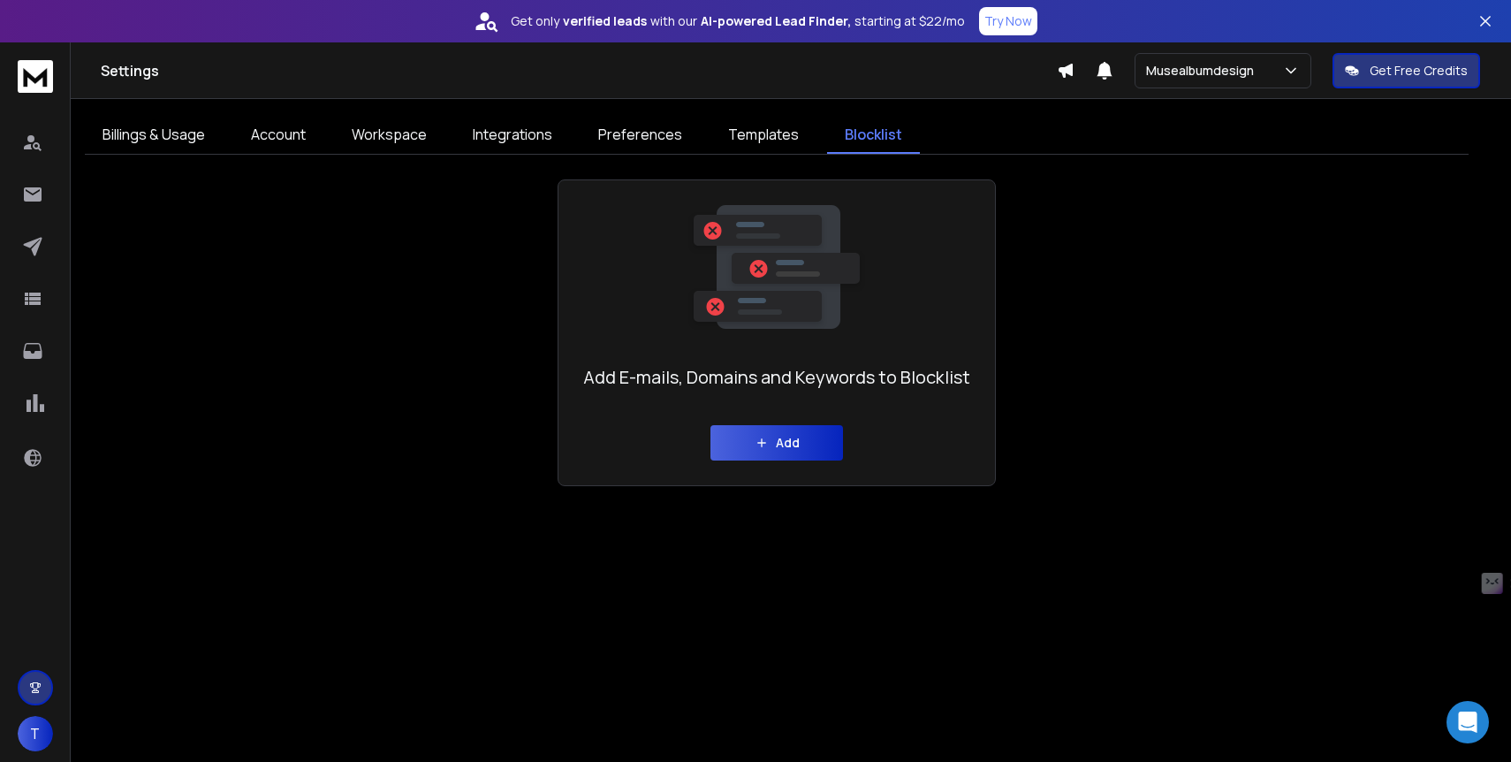
click at [167, 135] on link "Billings & Usage" at bounding box center [154, 135] width 138 height 37
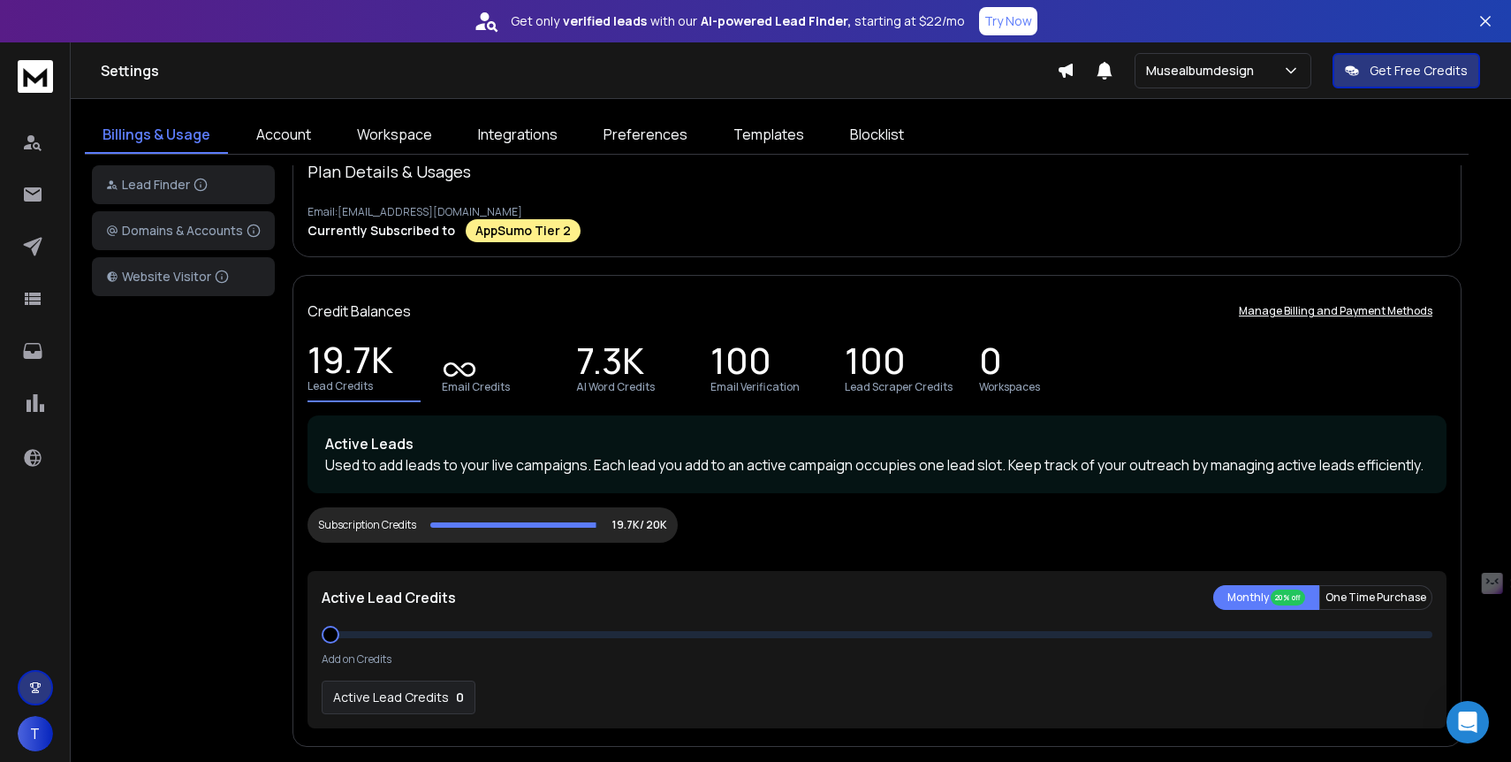
scroll to position [81, 0]
click at [1367, 607] on button "One Time Purchase" at bounding box center [1376, 597] width 113 height 25
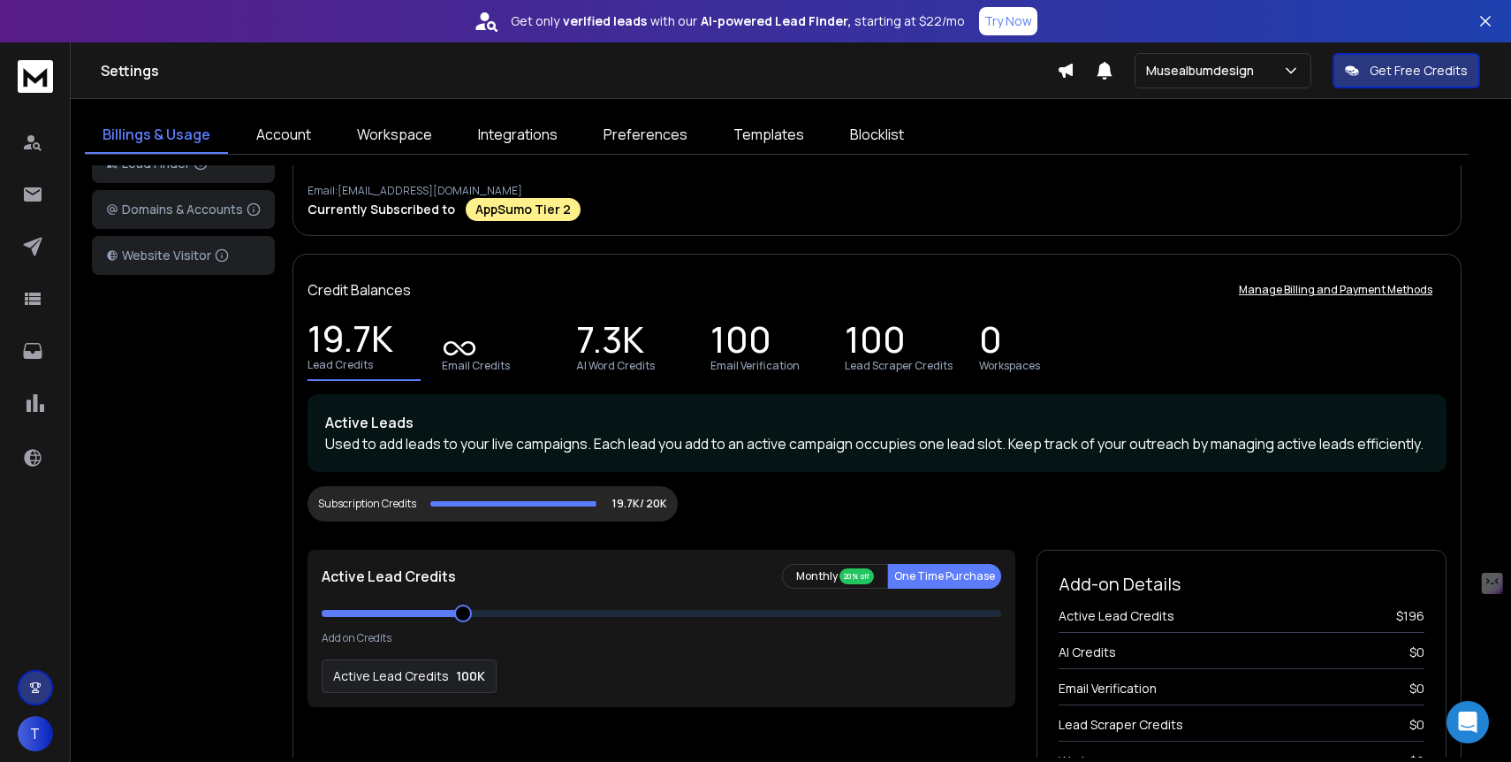
click at [472, 622] on span at bounding box center [463, 614] width 18 height 18
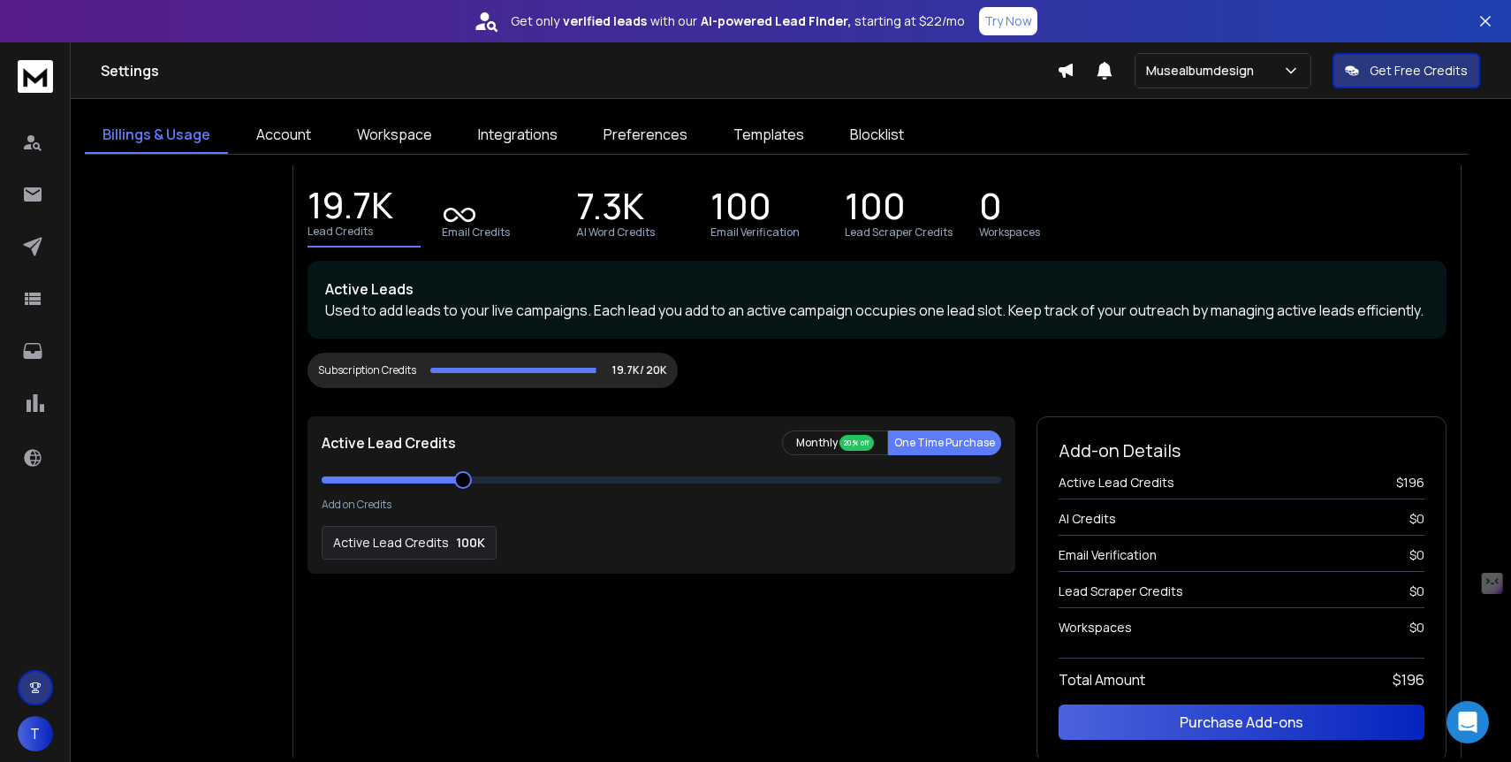
scroll to position [221, 0]
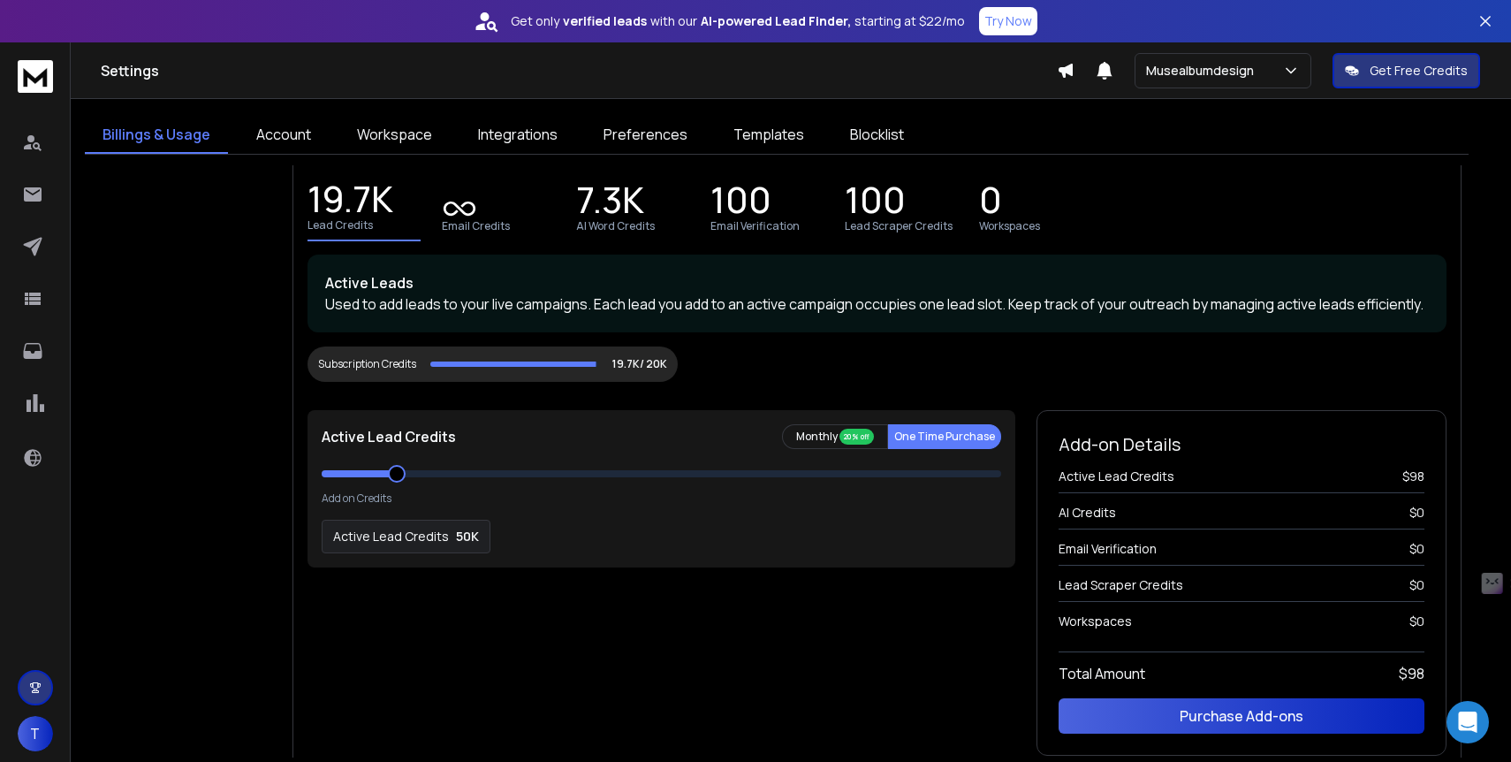
click at [388, 483] on span at bounding box center [397, 474] width 18 height 18
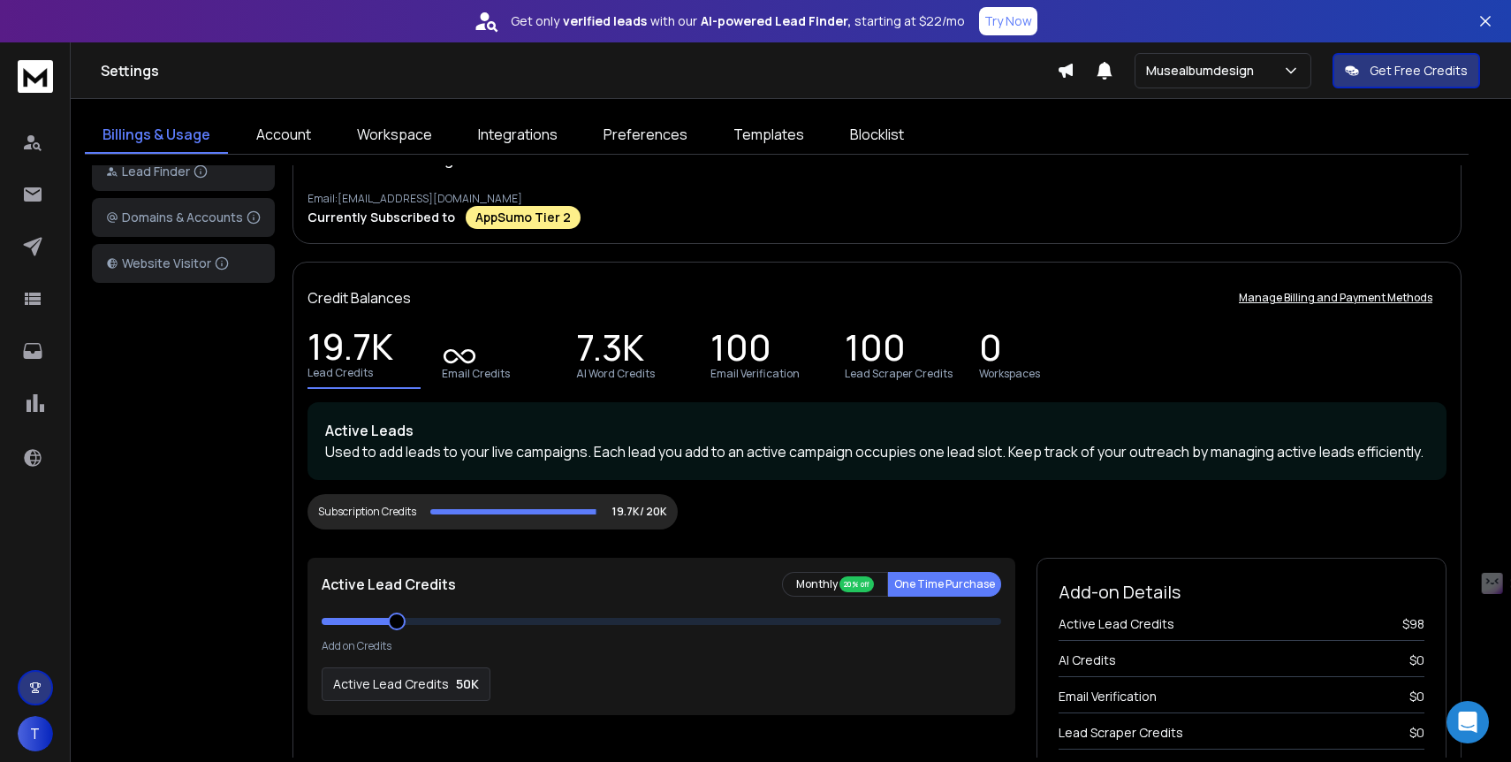
scroll to position [0, 0]
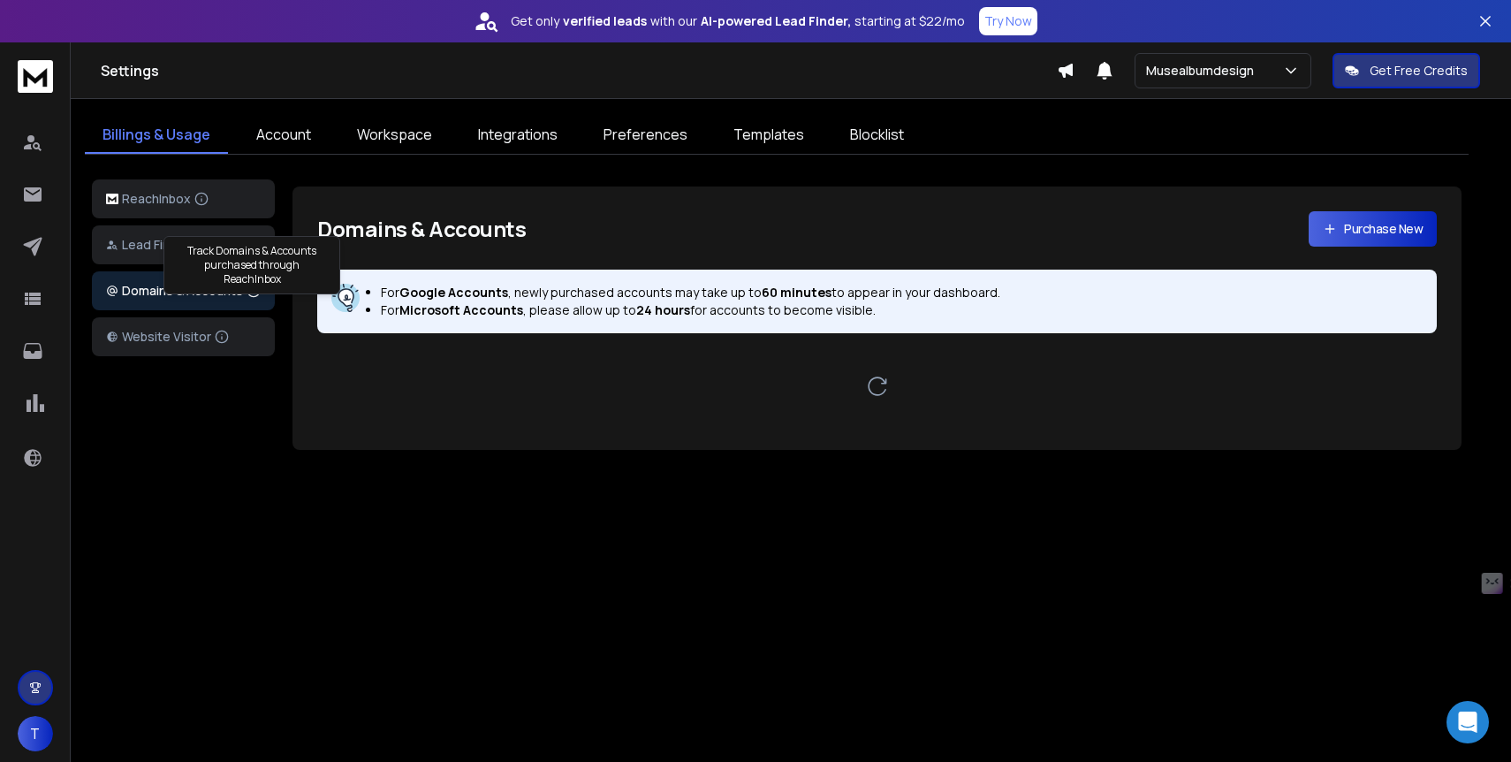
click at [226, 252] on div "Track Domains & Accounts purchased through ReachInbox" at bounding box center [252, 265] width 177 height 58
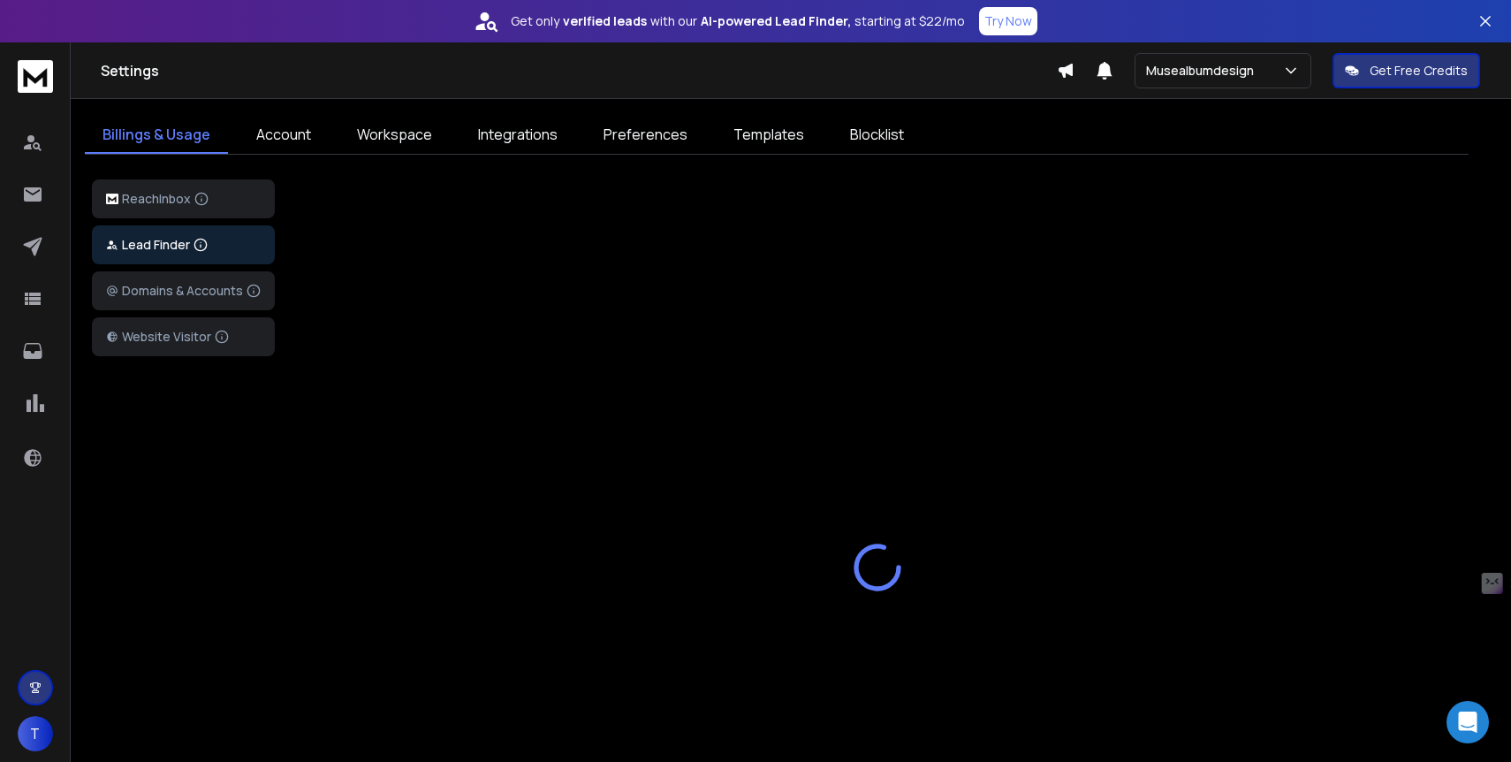
click at [144, 245] on button "Lead Finder" at bounding box center [183, 244] width 183 height 39
click at [150, 205] on button "ReachInbox" at bounding box center [183, 198] width 183 height 39
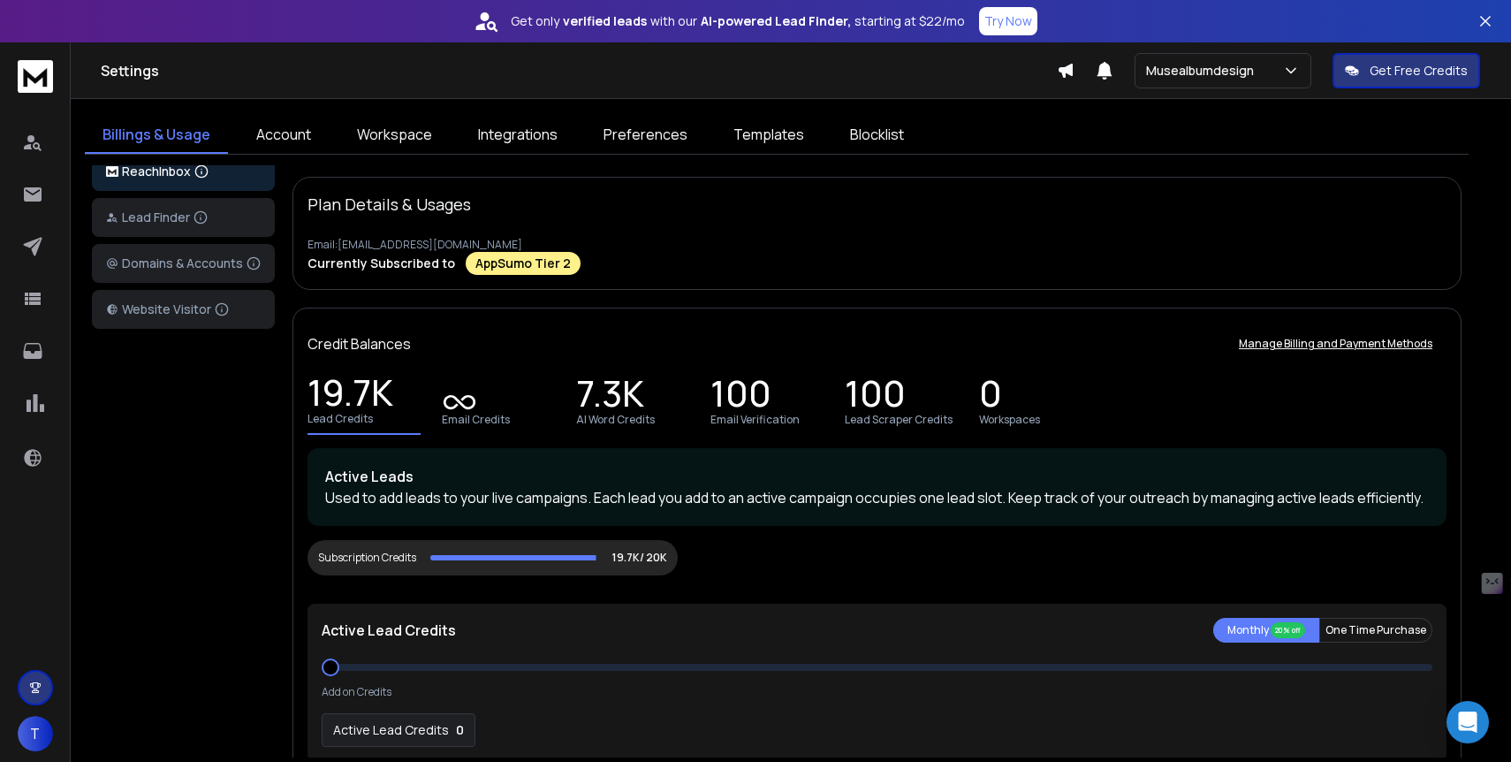
scroll to position [81, 0]
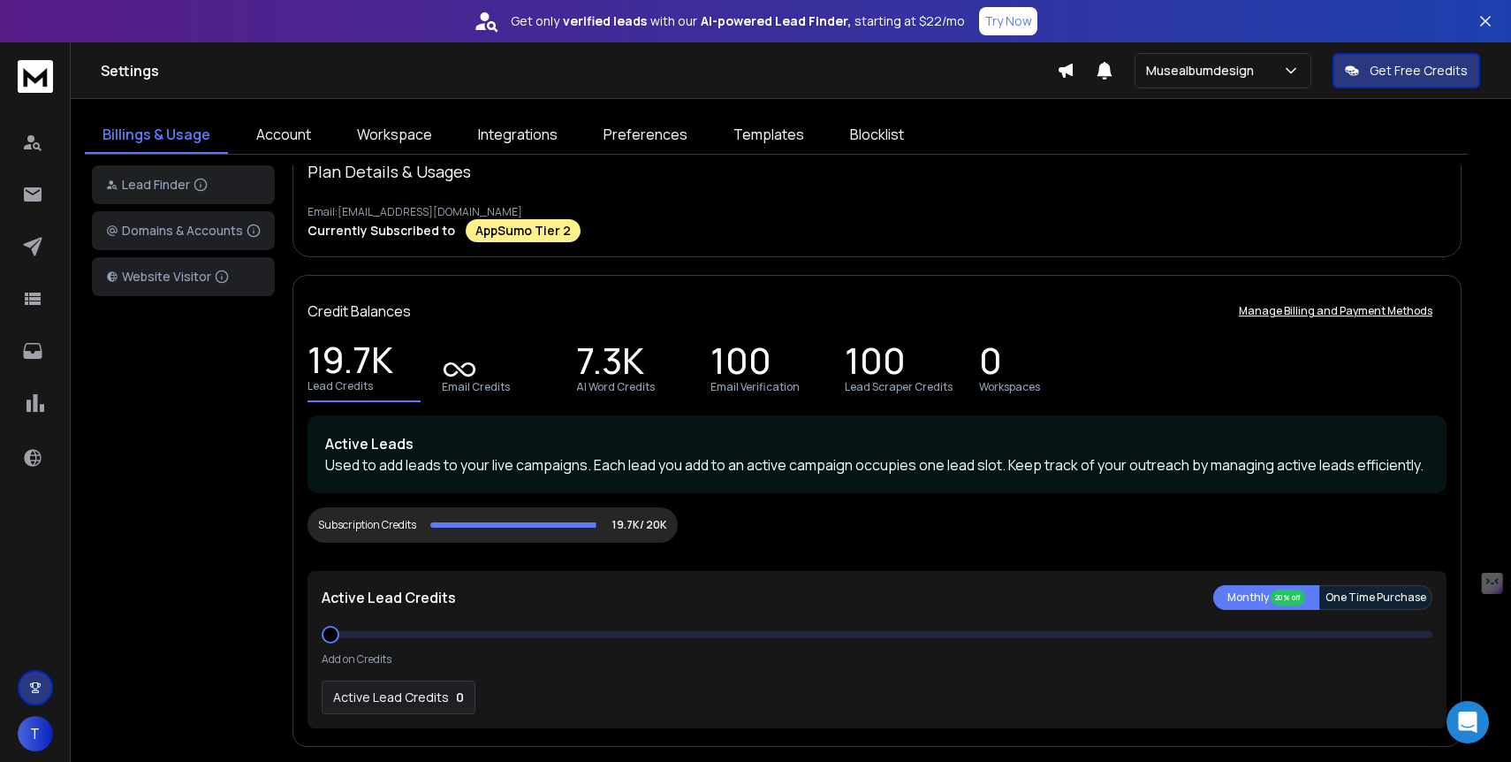
click at [1364, 590] on button "One Time Purchase" at bounding box center [1376, 597] width 113 height 25
click at [1265, 596] on button "Monthly 20% off" at bounding box center [1266, 597] width 106 height 25
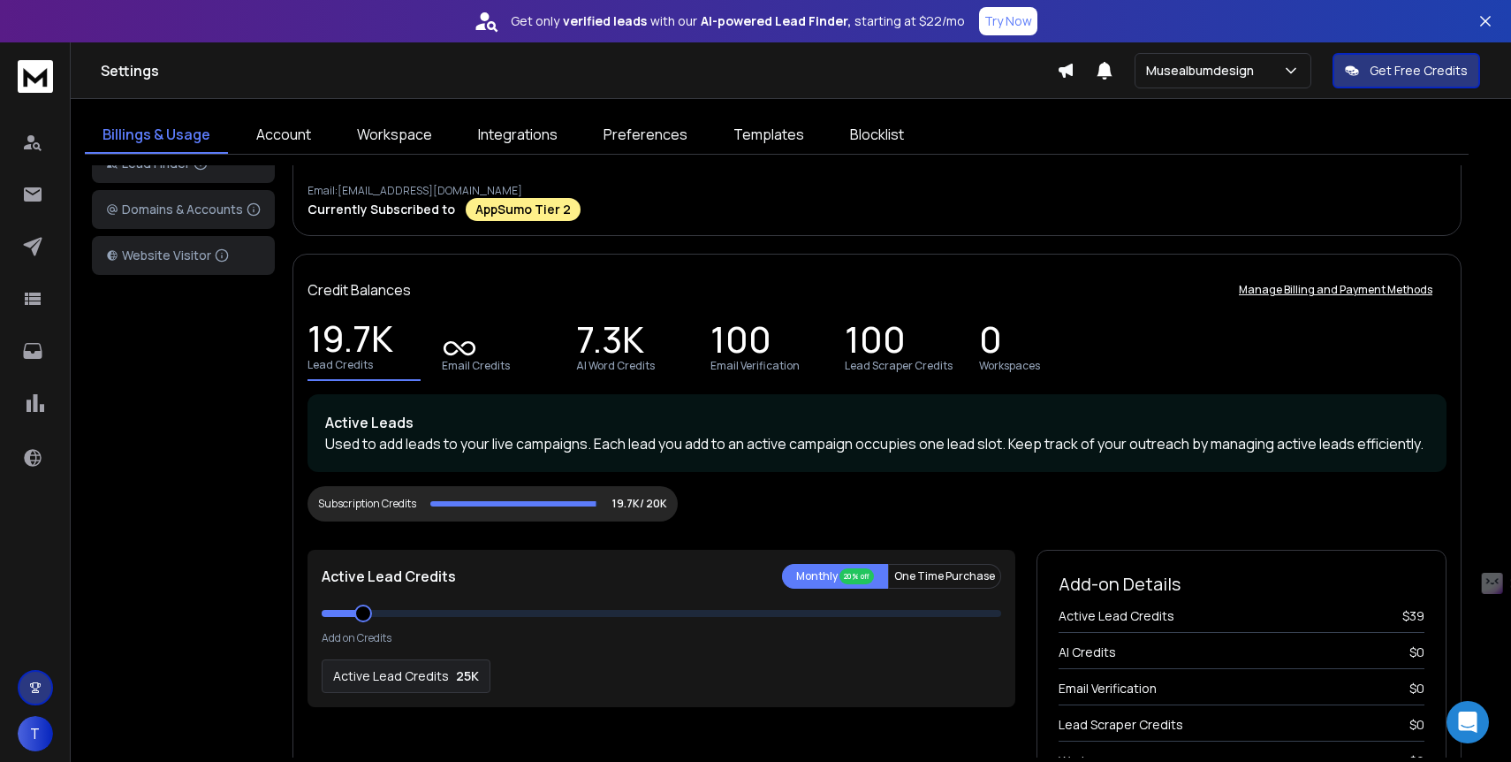
click at [372, 622] on span at bounding box center [363, 614] width 18 height 18
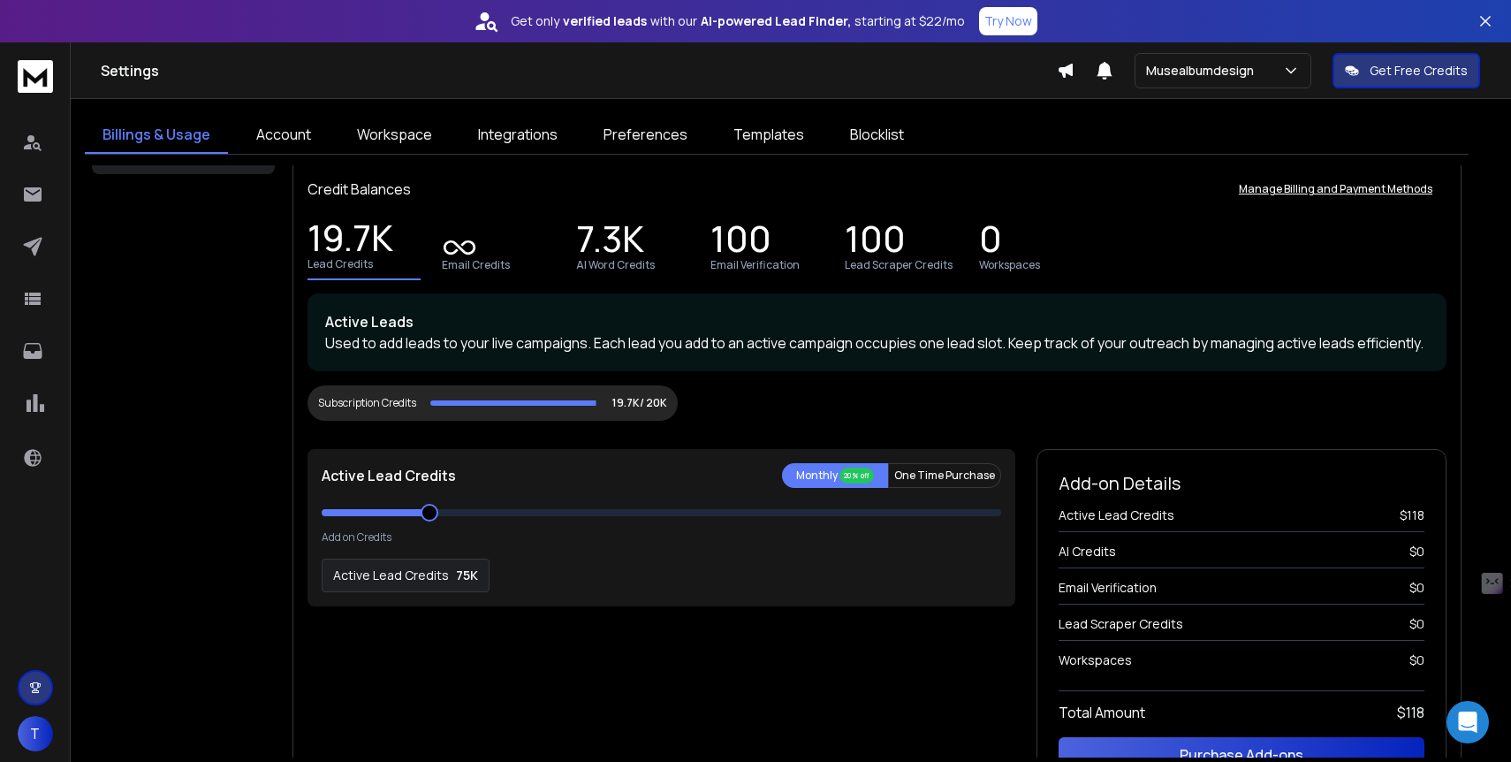
click at [421, 521] on span at bounding box center [430, 513] width 18 height 18
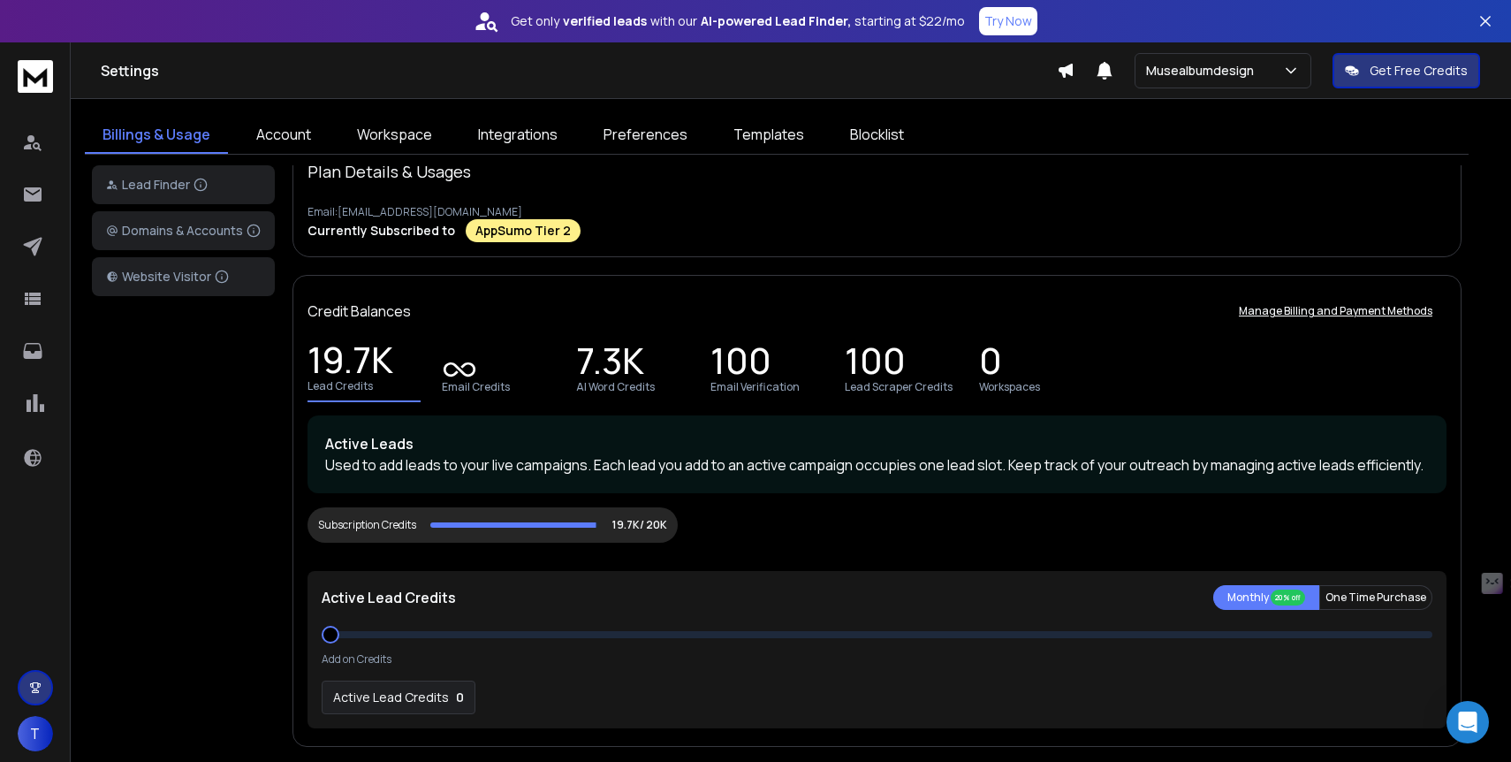
click at [322, 626] on span at bounding box center [331, 635] width 18 height 18
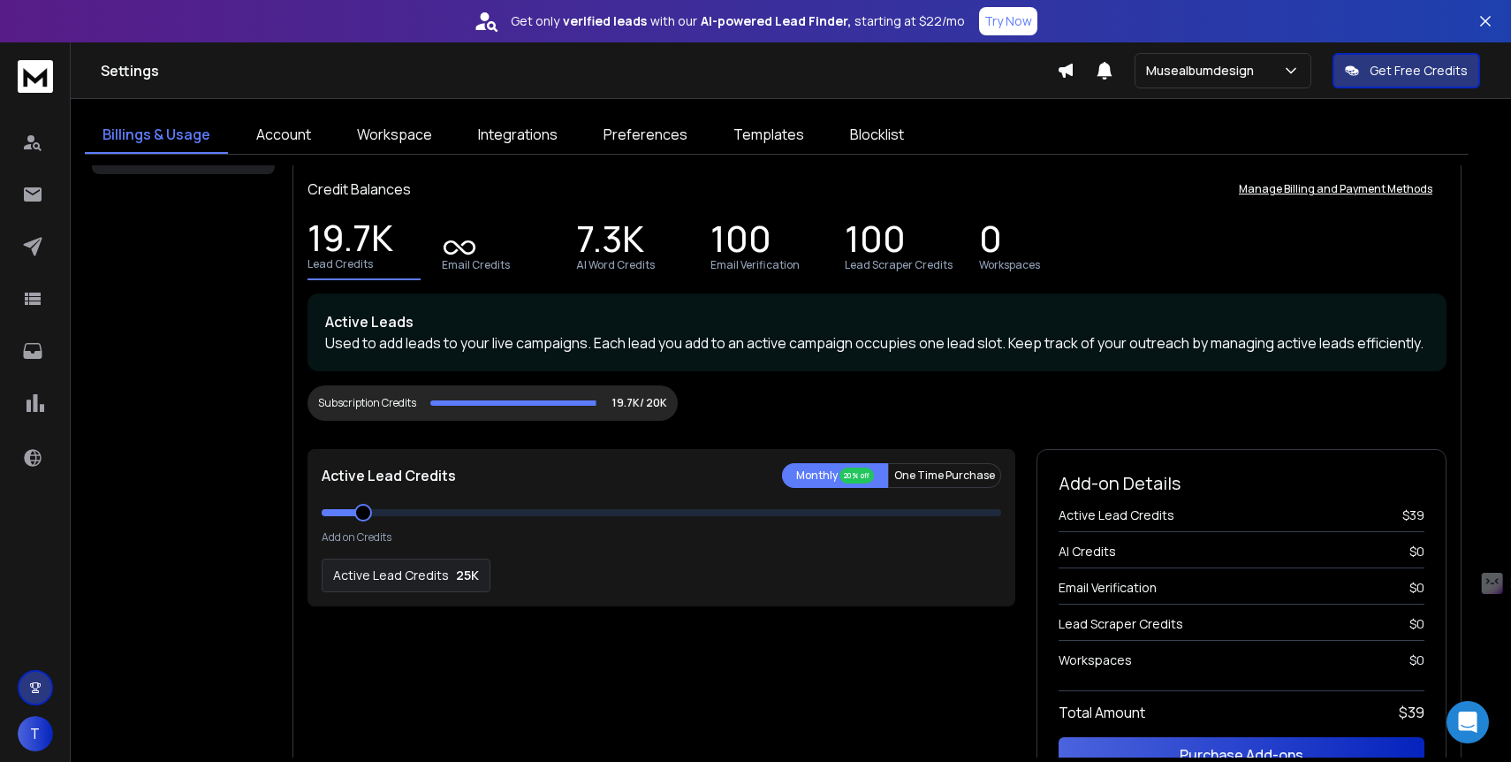
click at [372, 521] on span at bounding box center [363, 513] width 18 height 18
click at [433, 521] on span at bounding box center [430, 513] width 18 height 18
click at [927, 488] on button "One Time Purchase" at bounding box center [944, 475] width 113 height 25
click at [845, 483] on div "20% off" at bounding box center [857, 476] width 34 height 16
click at [919, 488] on button "One Time Purchase" at bounding box center [944, 475] width 113 height 25
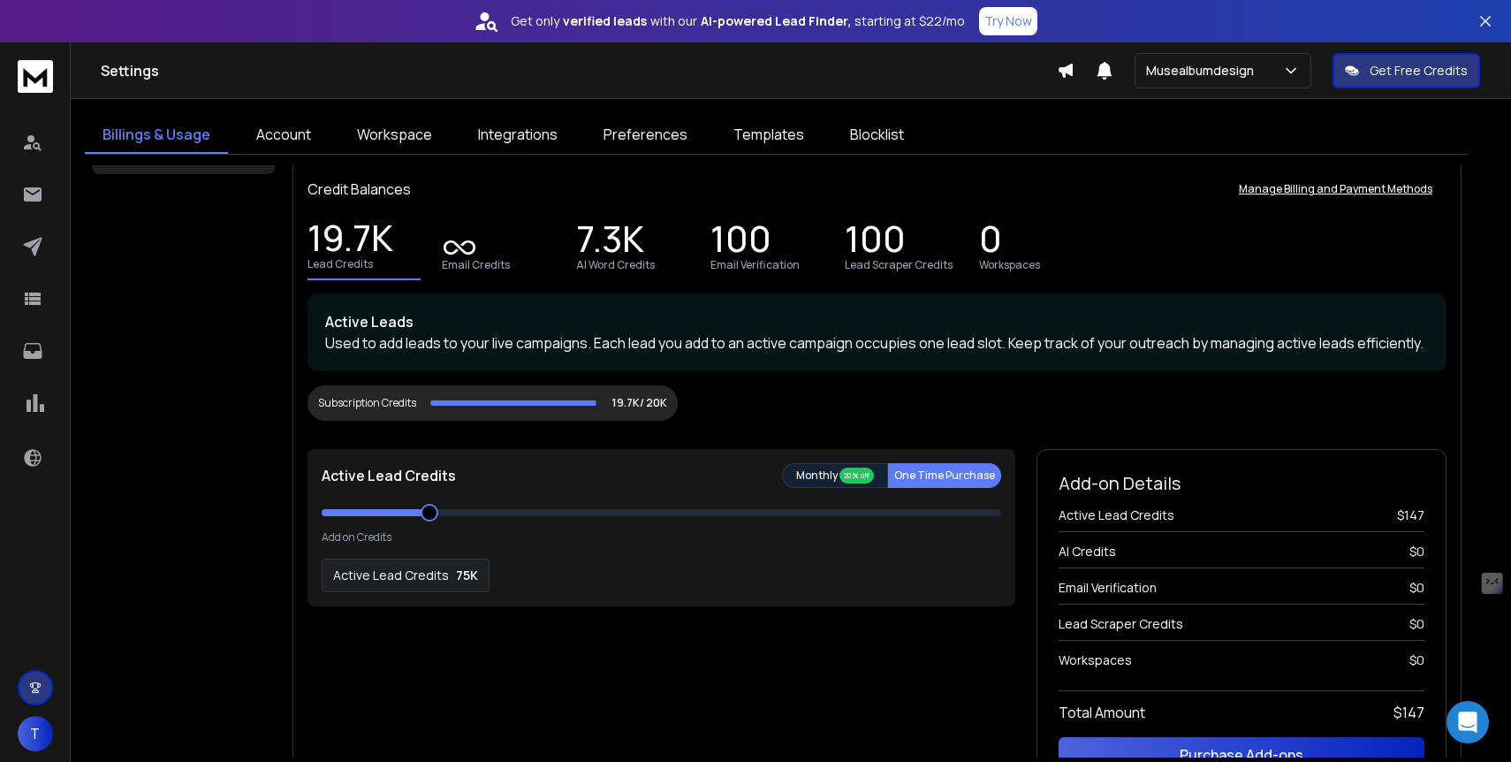
click at [840, 488] on button "Monthly 20% off" at bounding box center [835, 475] width 106 height 25
click at [927, 488] on button "One Time Purchase" at bounding box center [944, 475] width 113 height 25
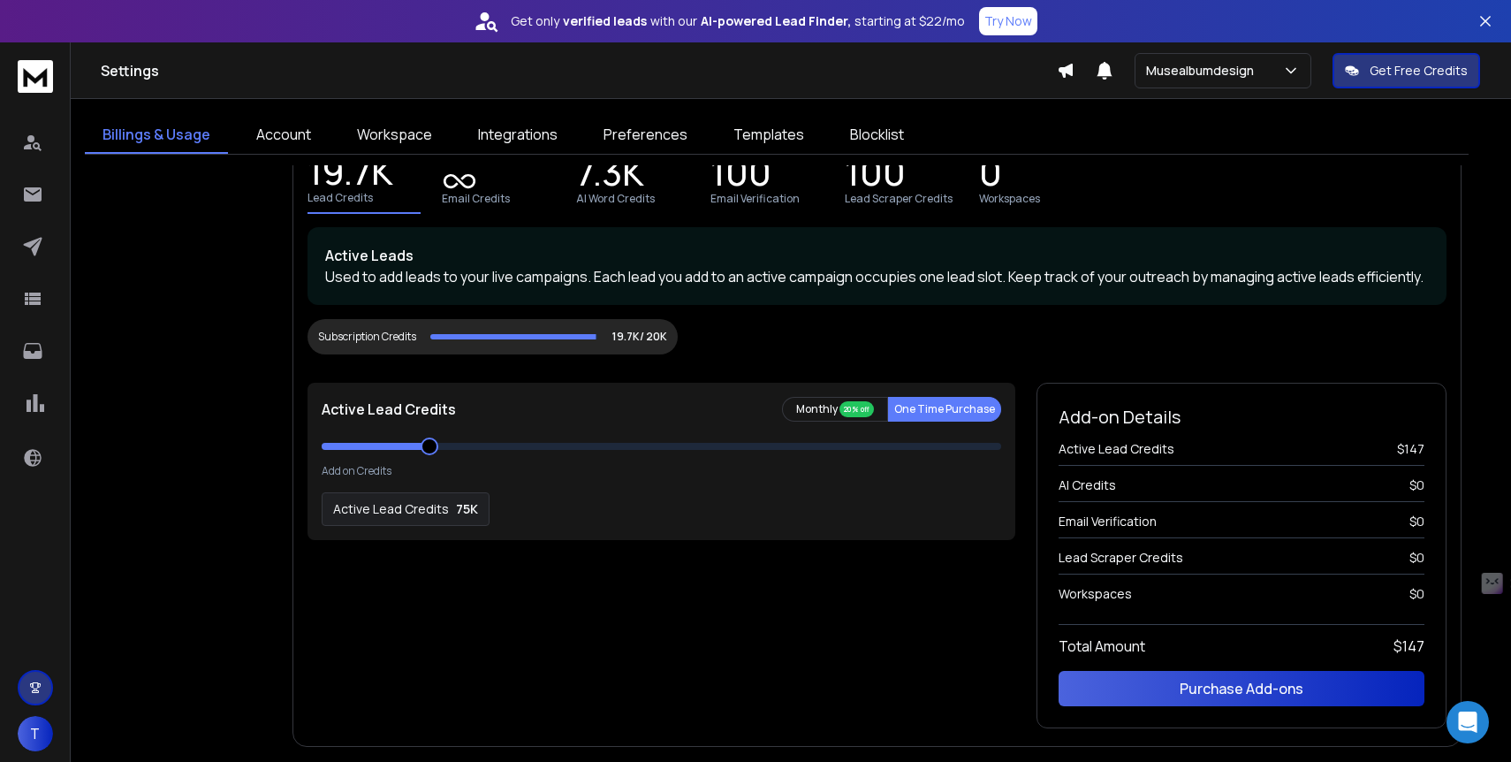
scroll to position [270, 0]
